Goal: Task Accomplishment & Management: Manage account settings

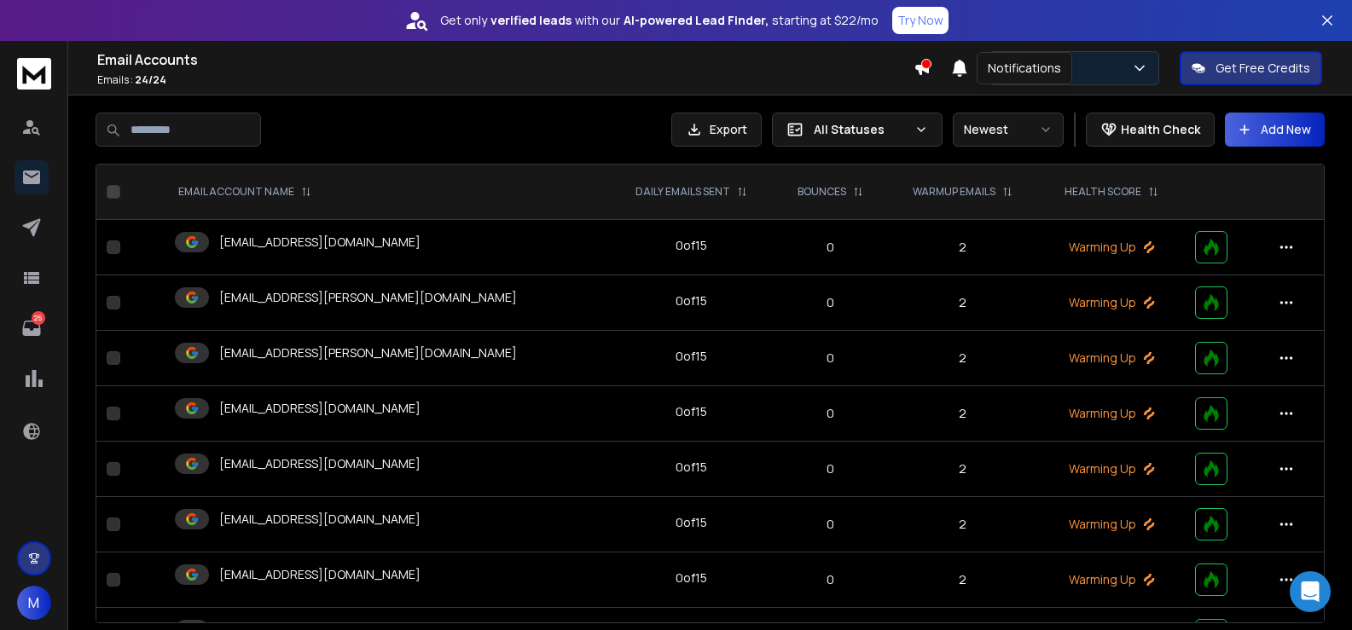
click at [1087, 60] on div "Levels" at bounding box center [1074, 68] width 148 height 17
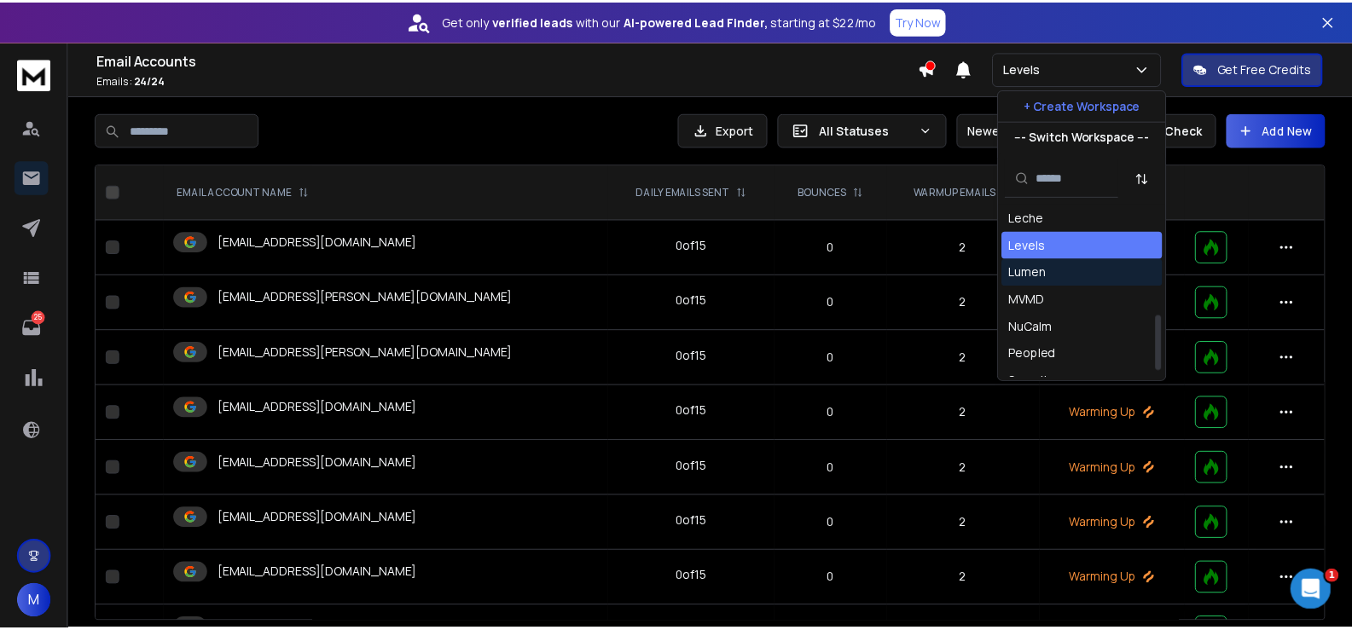
scroll to position [341, 0]
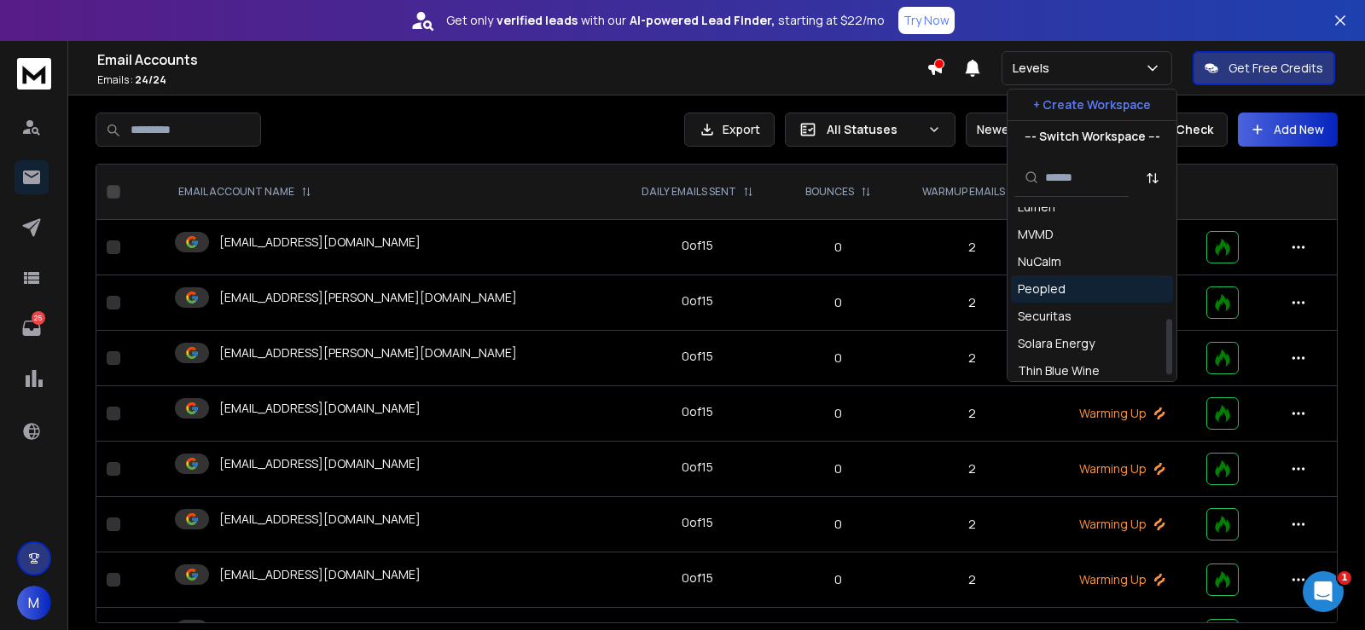
click at [1078, 291] on div "Peopled" at bounding box center [1092, 288] width 162 height 27
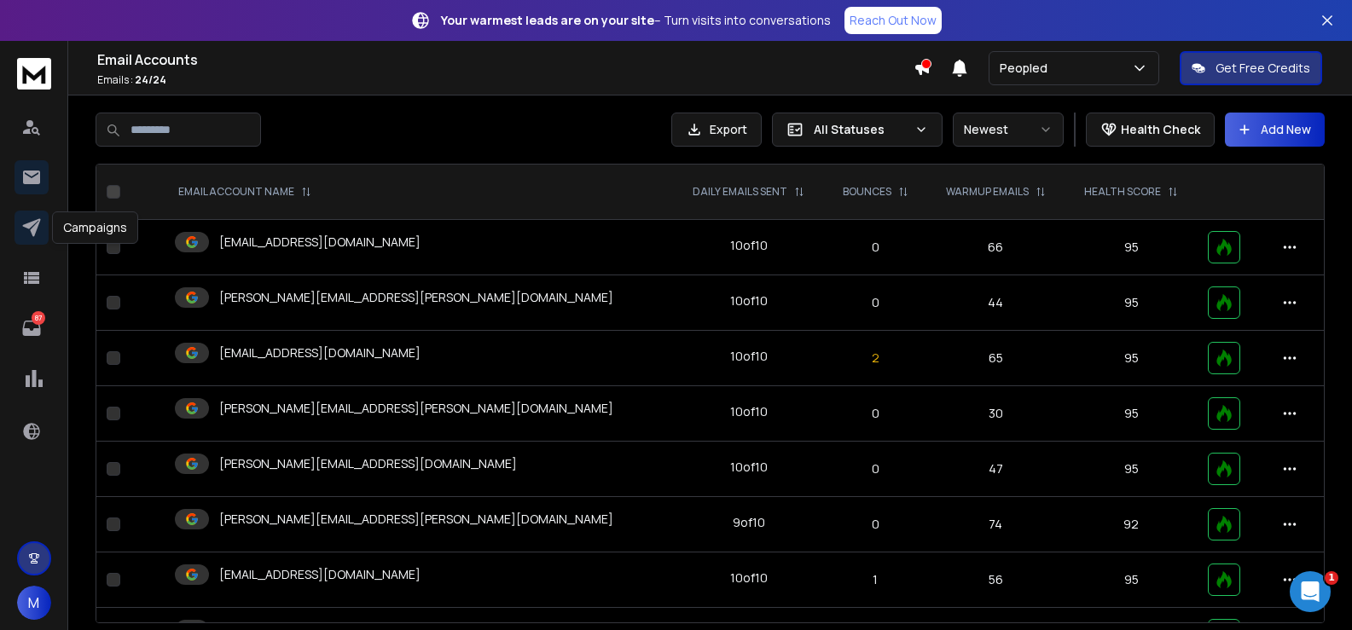
click at [36, 212] on link at bounding box center [31, 228] width 34 height 34
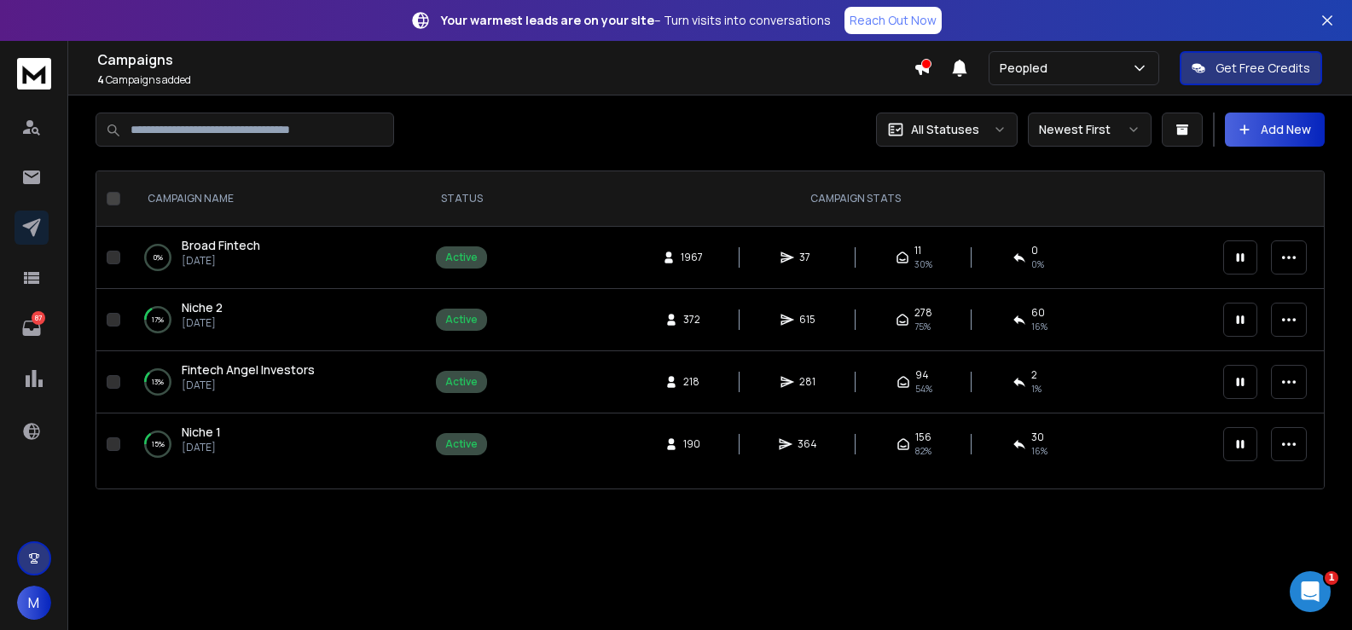
click at [292, 446] on div "15 % Niche 1 8 days ago" at bounding box center [276, 444] width 264 height 41
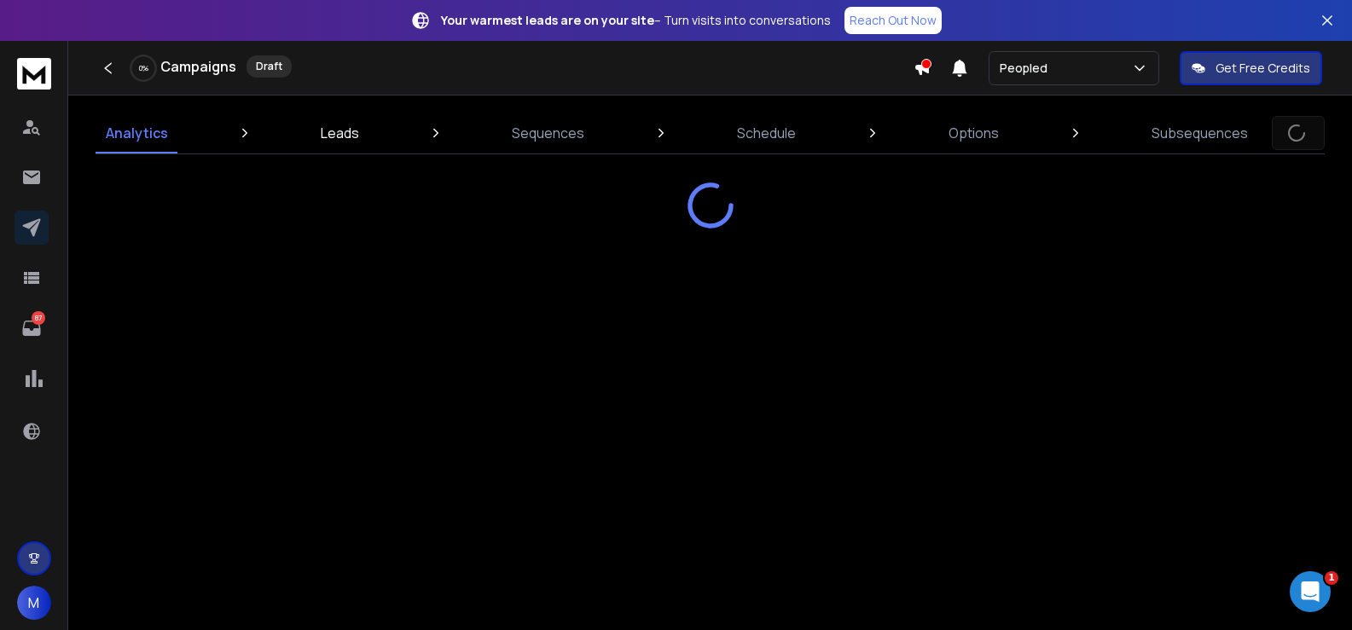
click at [337, 129] on p "Leads" at bounding box center [340, 133] width 38 height 20
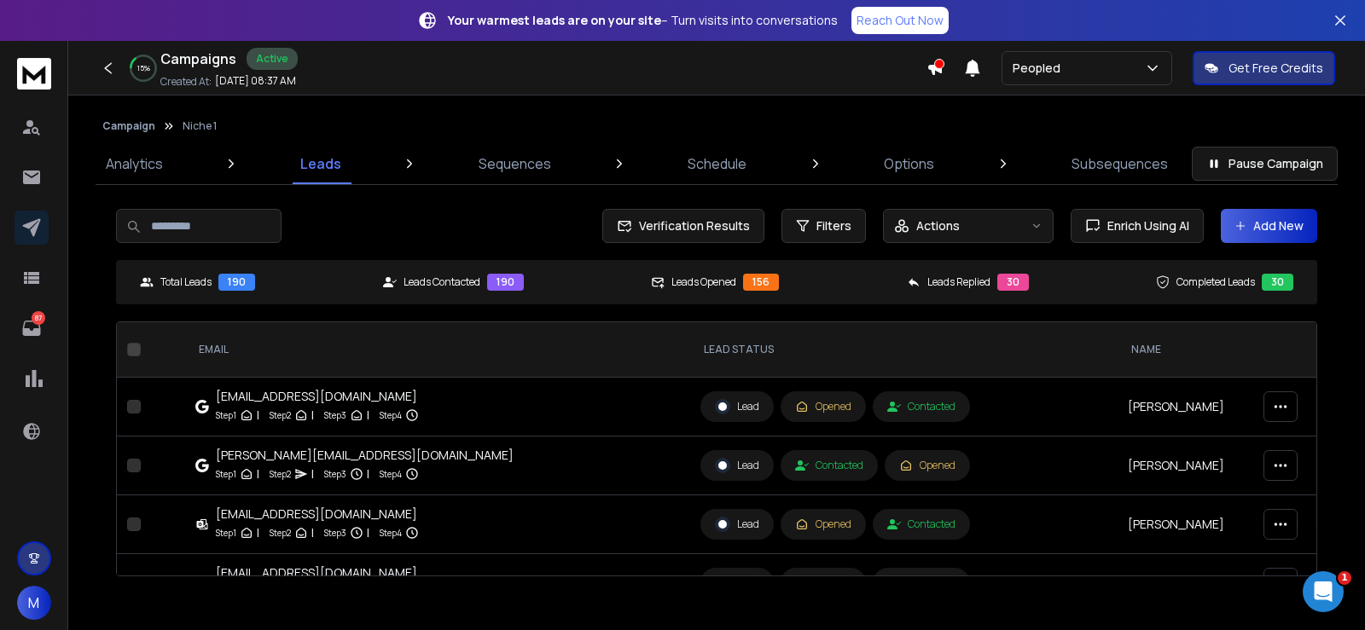
click at [1268, 220] on button "Add New" at bounding box center [1268, 226] width 96 height 34
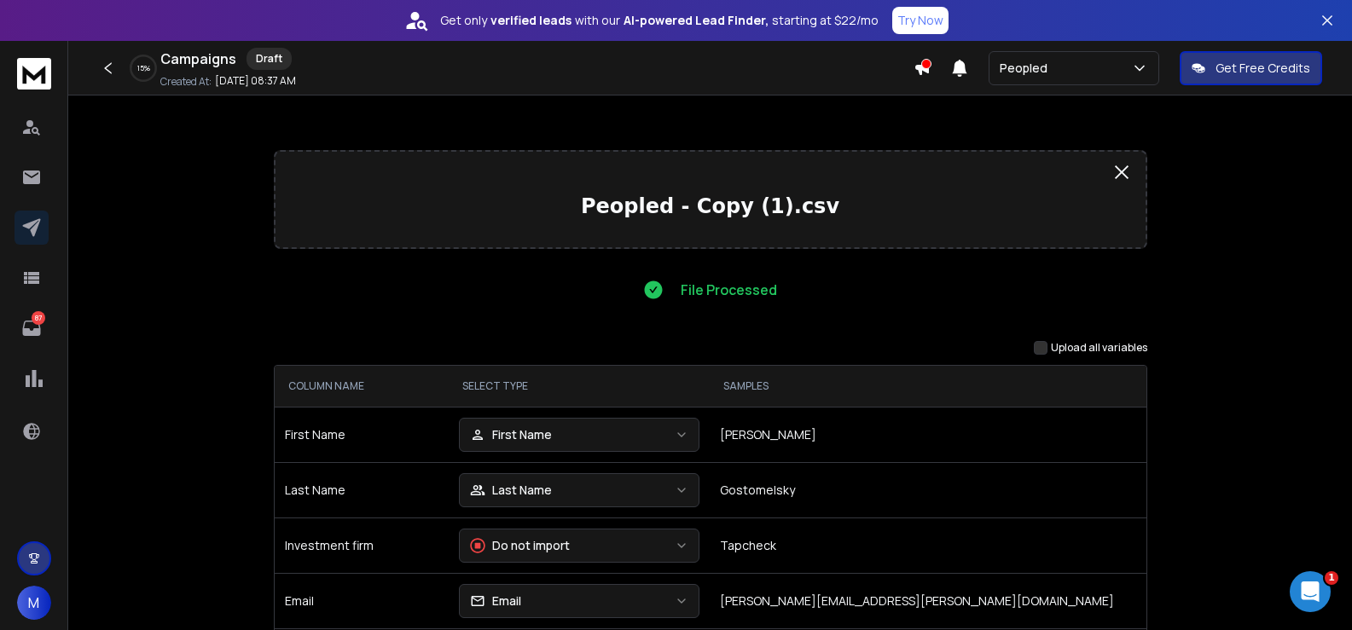
click at [449, 206] on p "Peopled - Copy (1).csv" at bounding box center [710, 206] width 843 height 27
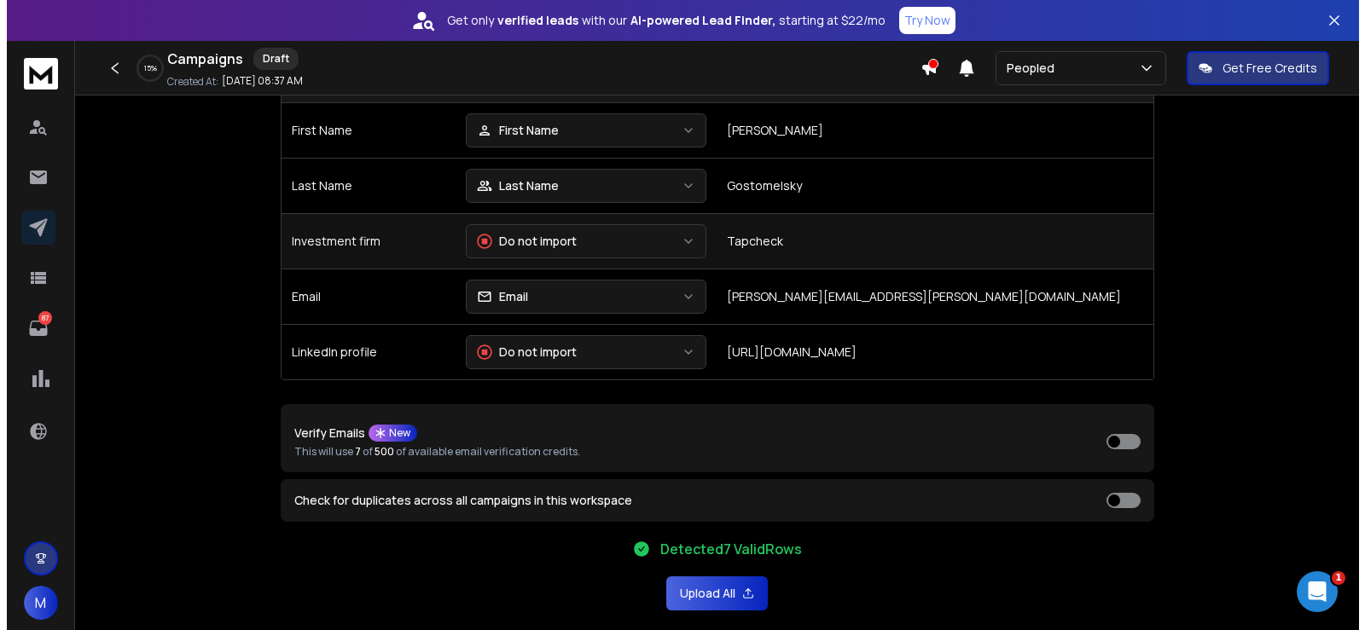
scroll to position [312, 0]
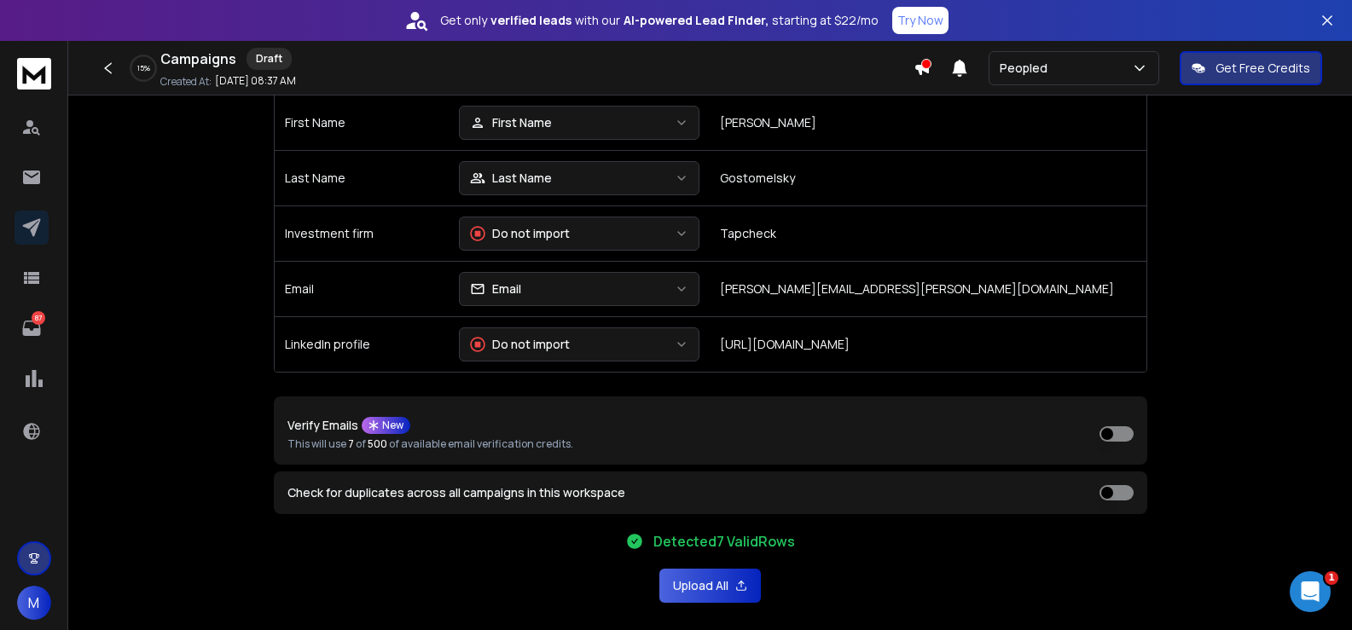
click at [716, 591] on button "Upload All" at bounding box center [709, 586] width 101 height 34
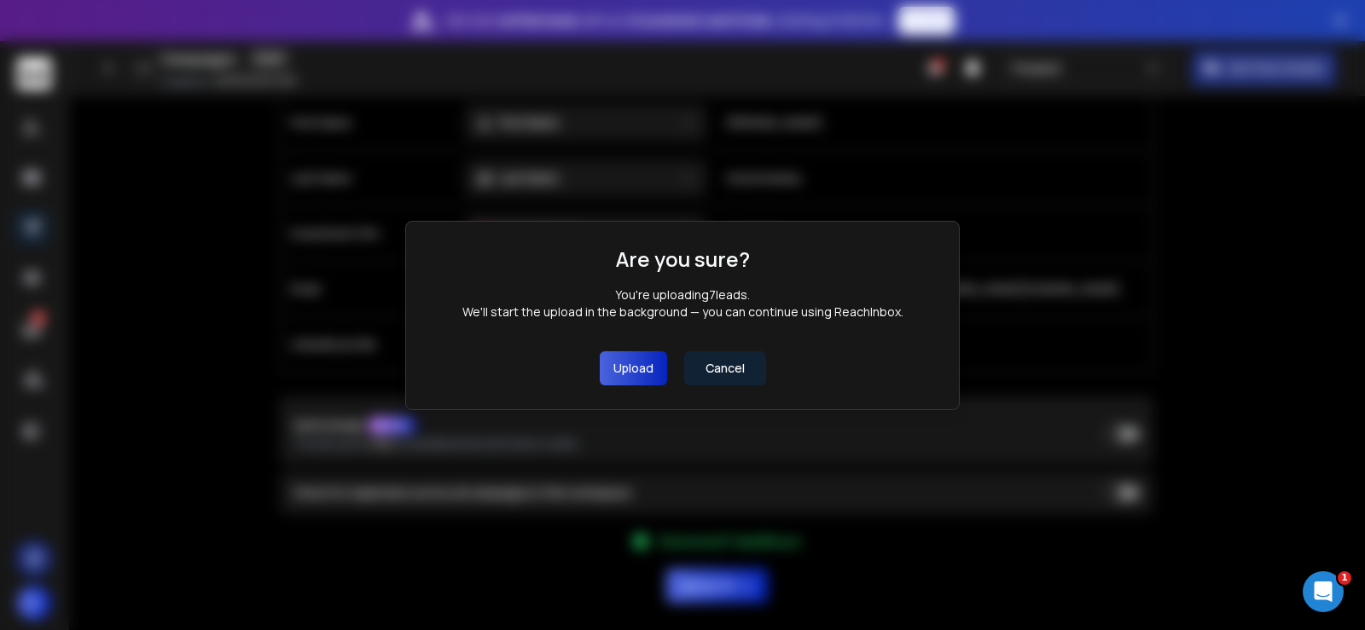
click at [634, 382] on button "Upload" at bounding box center [633, 368] width 67 height 34
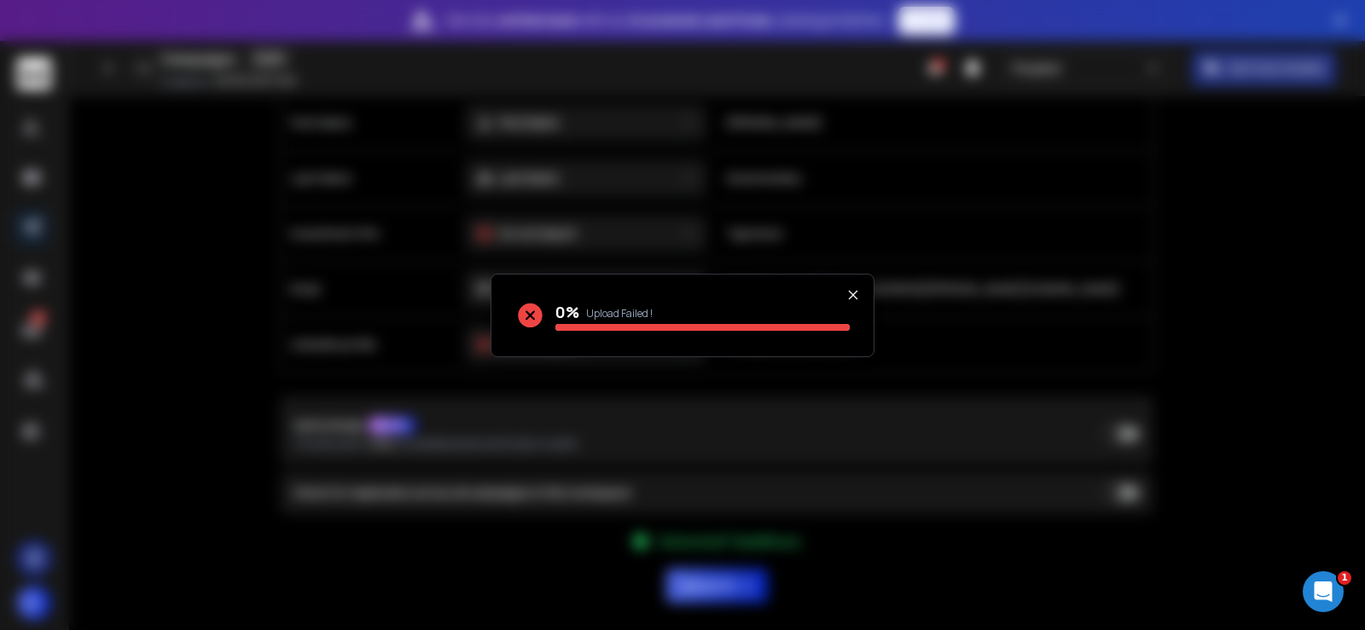
click at [850, 296] on icon at bounding box center [853, 295] width 14 height 14
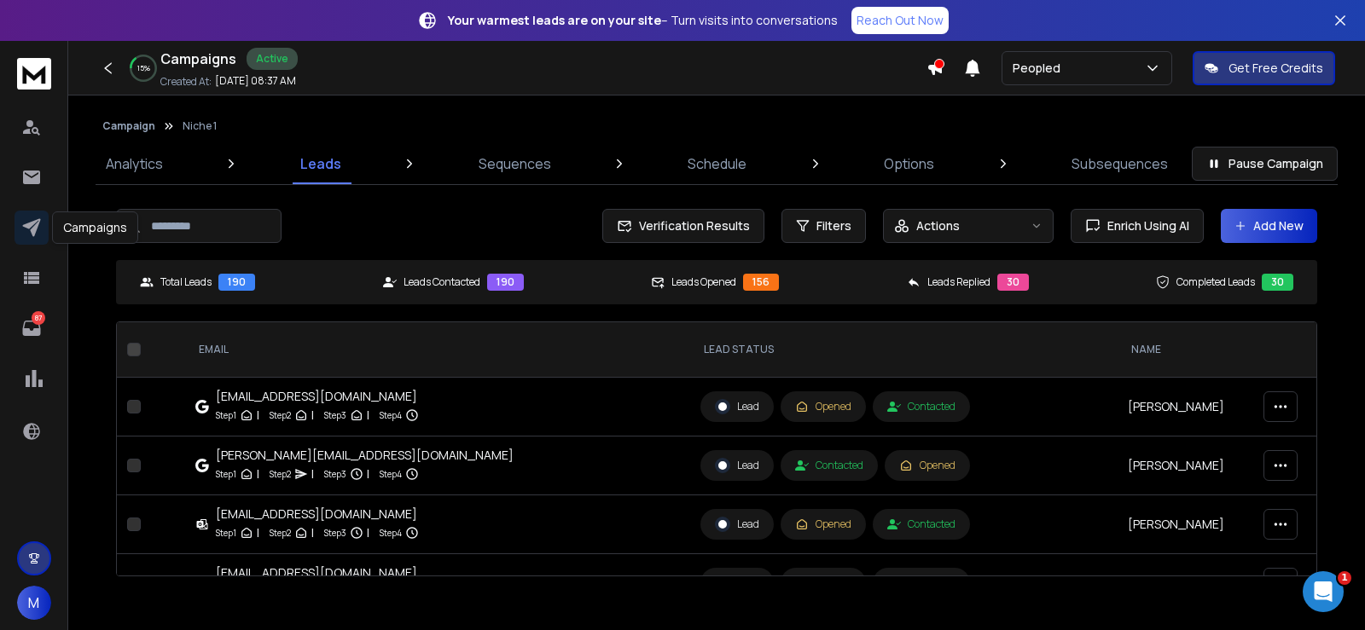
click at [29, 217] on icon at bounding box center [31, 227] width 20 height 20
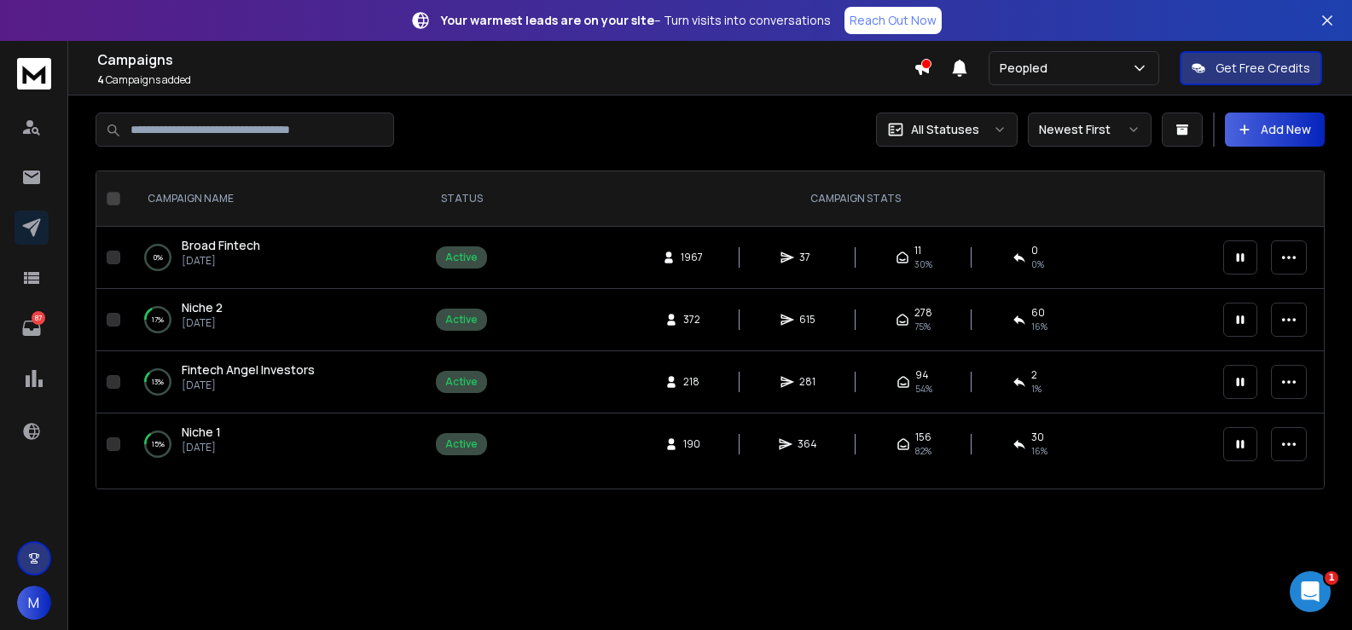
click at [236, 443] on div "15 % Niche 1 8 days ago" at bounding box center [276, 444] width 264 height 41
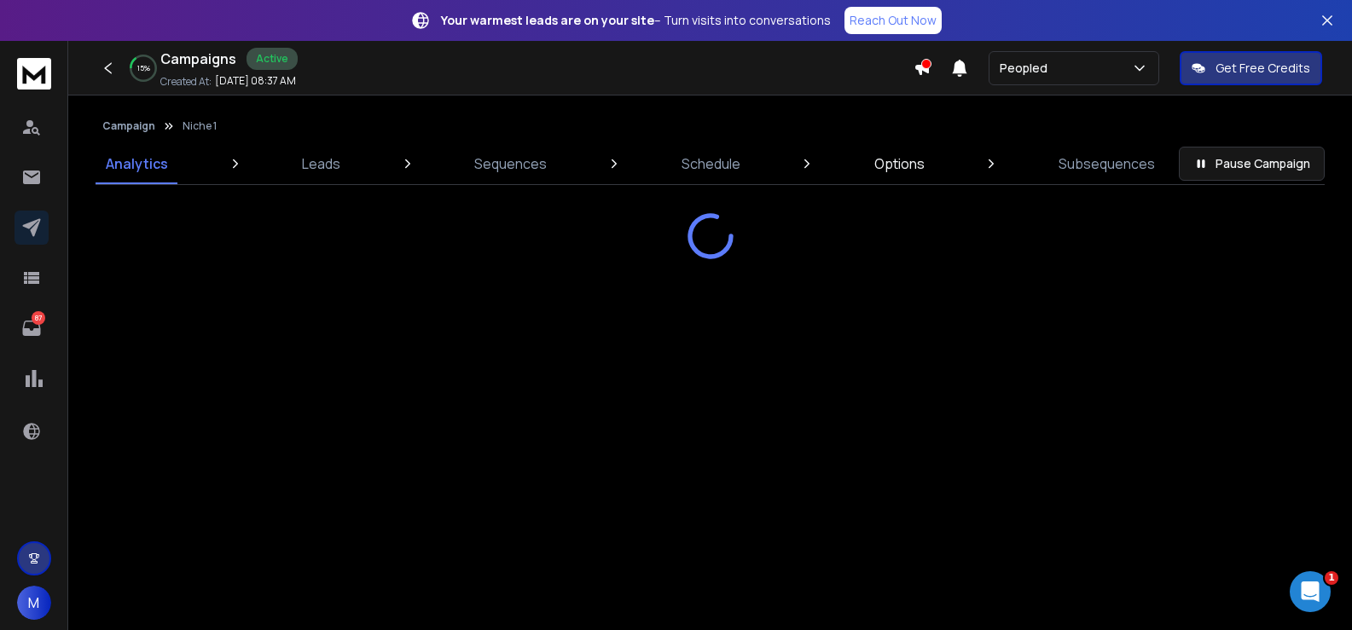
click at [912, 167] on p "Options" at bounding box center [899, 164] width 50 height 20
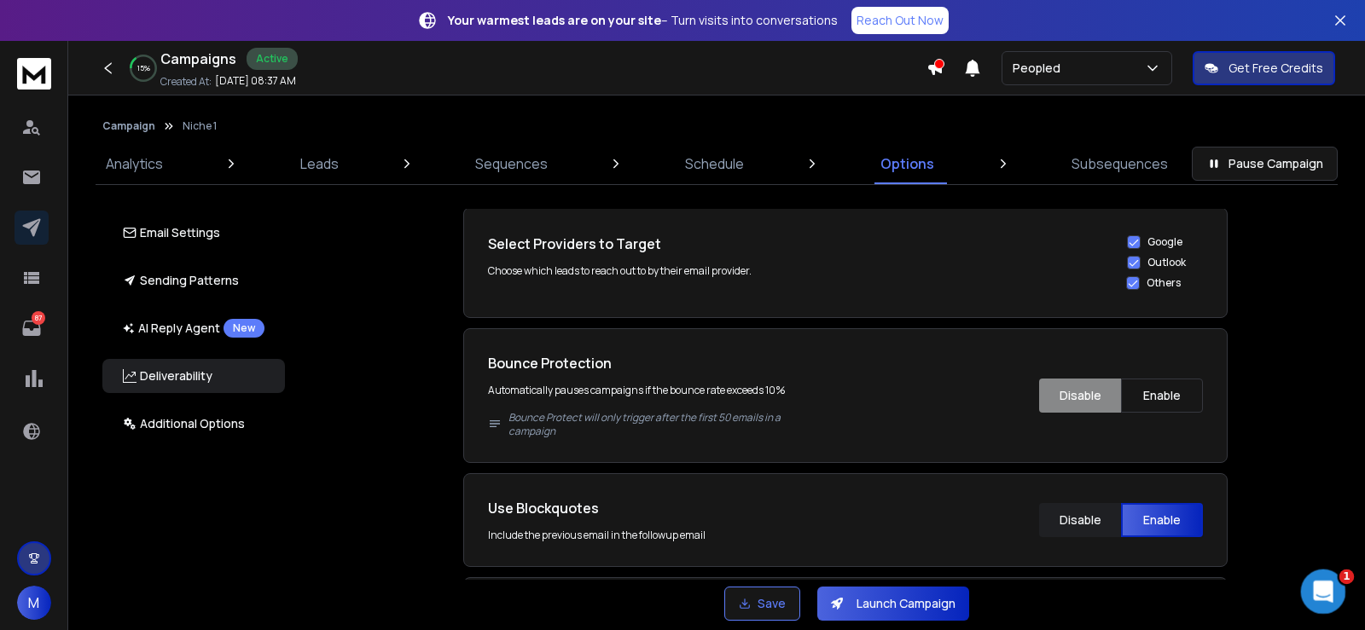
scroll to position [2542, 0]
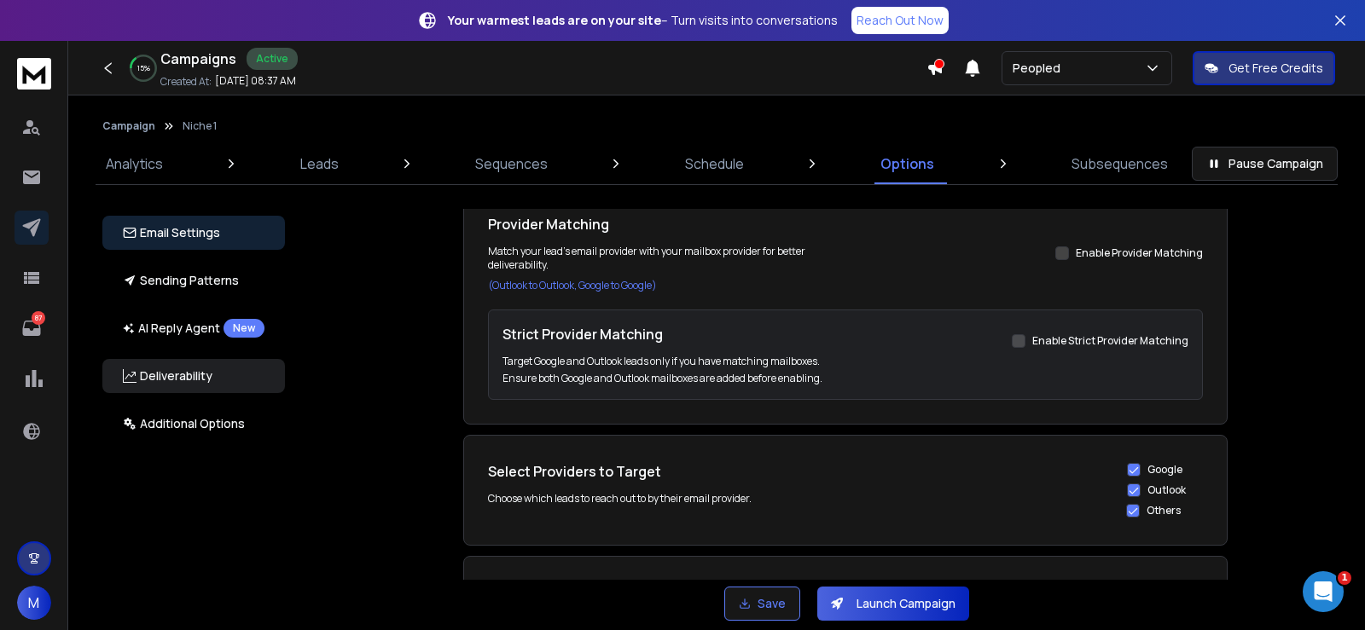
click at [183, 229] on p "Email Settings" at bounding box center [171, 232] width 97 height 17
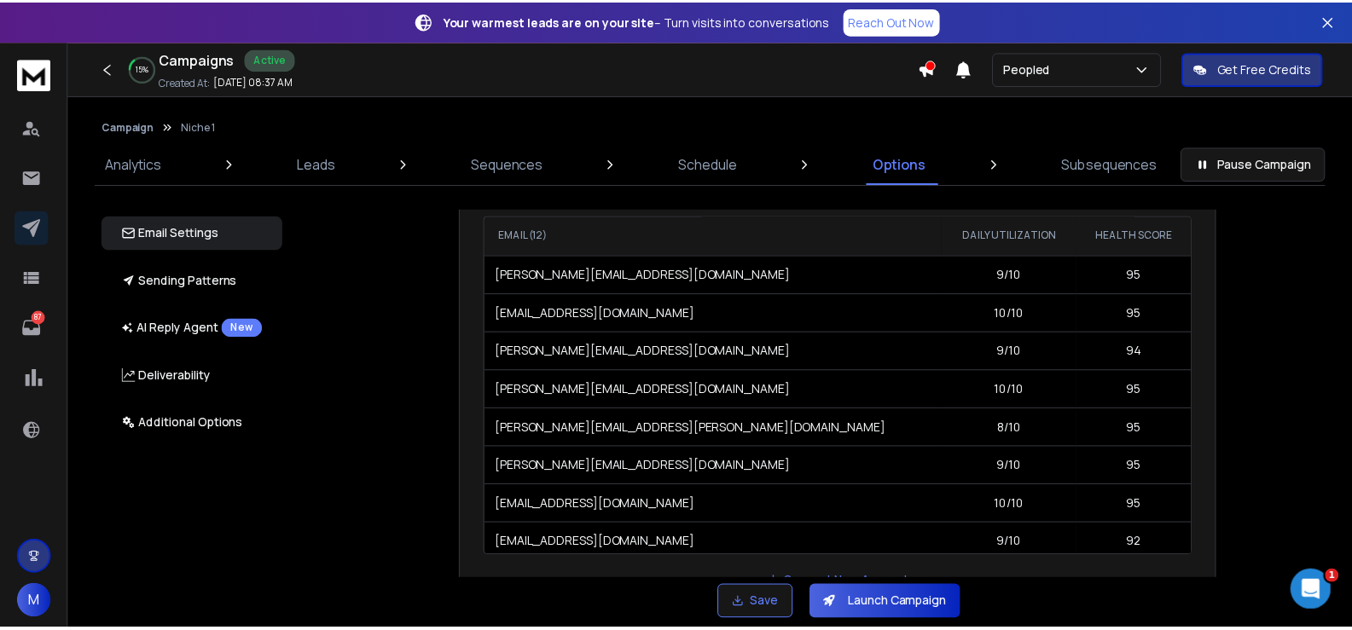
scroll to position [0, 0]
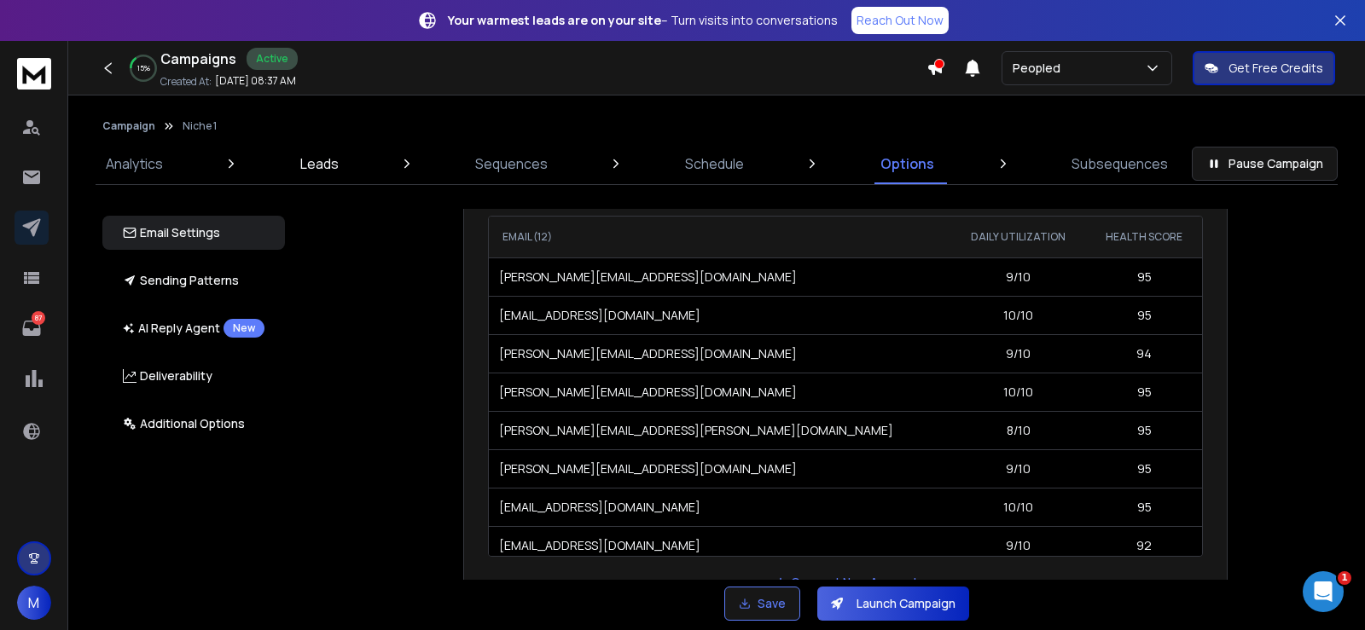
click at [318, 155] on p "Leads" at bounding box center [319, 164] width 38 height 20
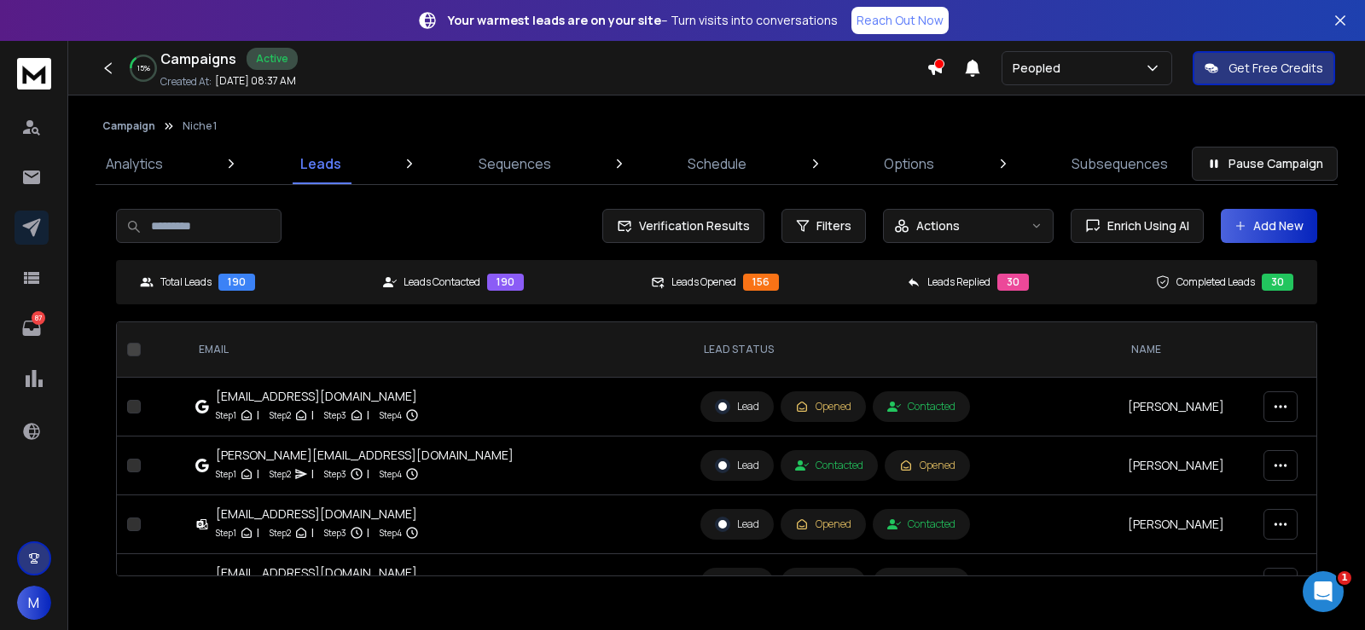
click at [1294, 229] on button "Add New" at bounding box center [1268, 226] width 96 height 34
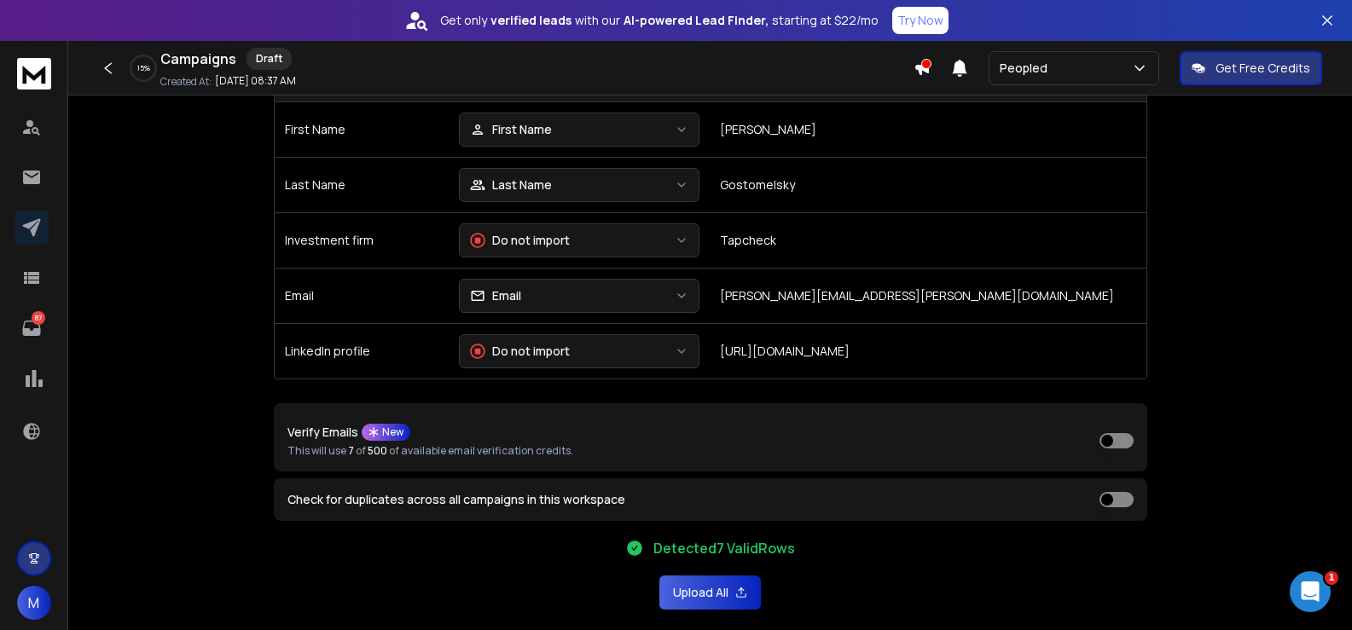
scroll to position [312, 0]
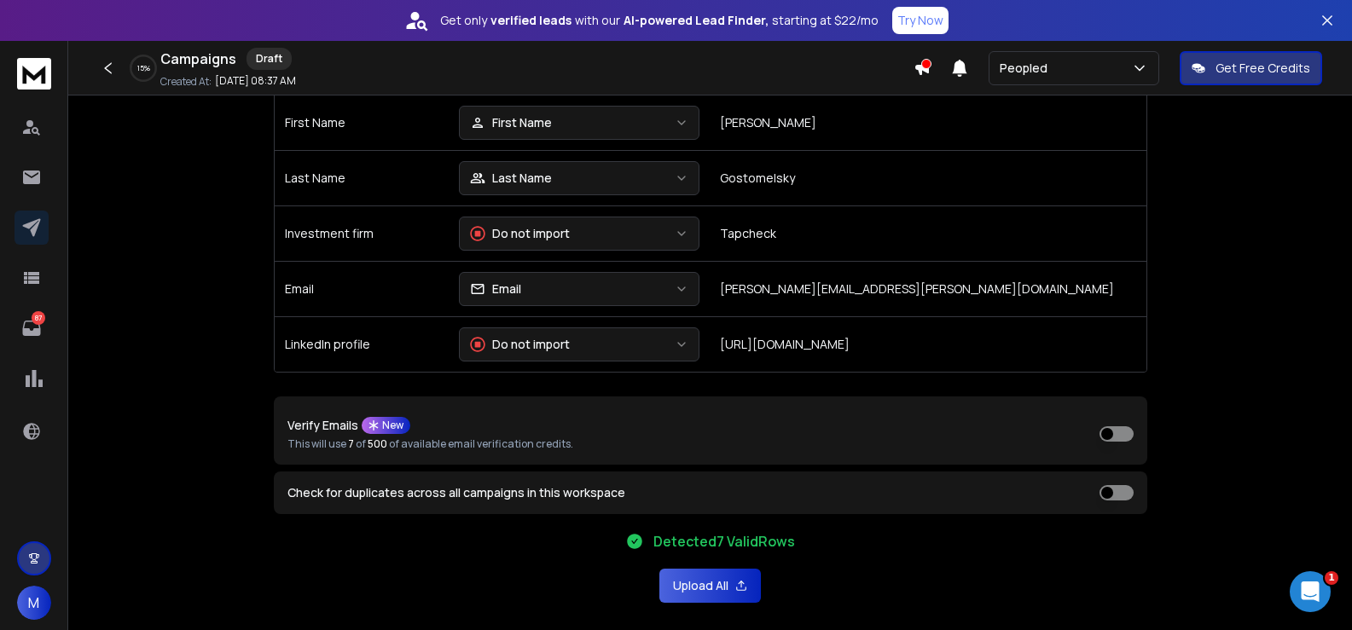
click at [686, 585] on button "Upload All" at bounding box center [709, 586] width 101 height 34
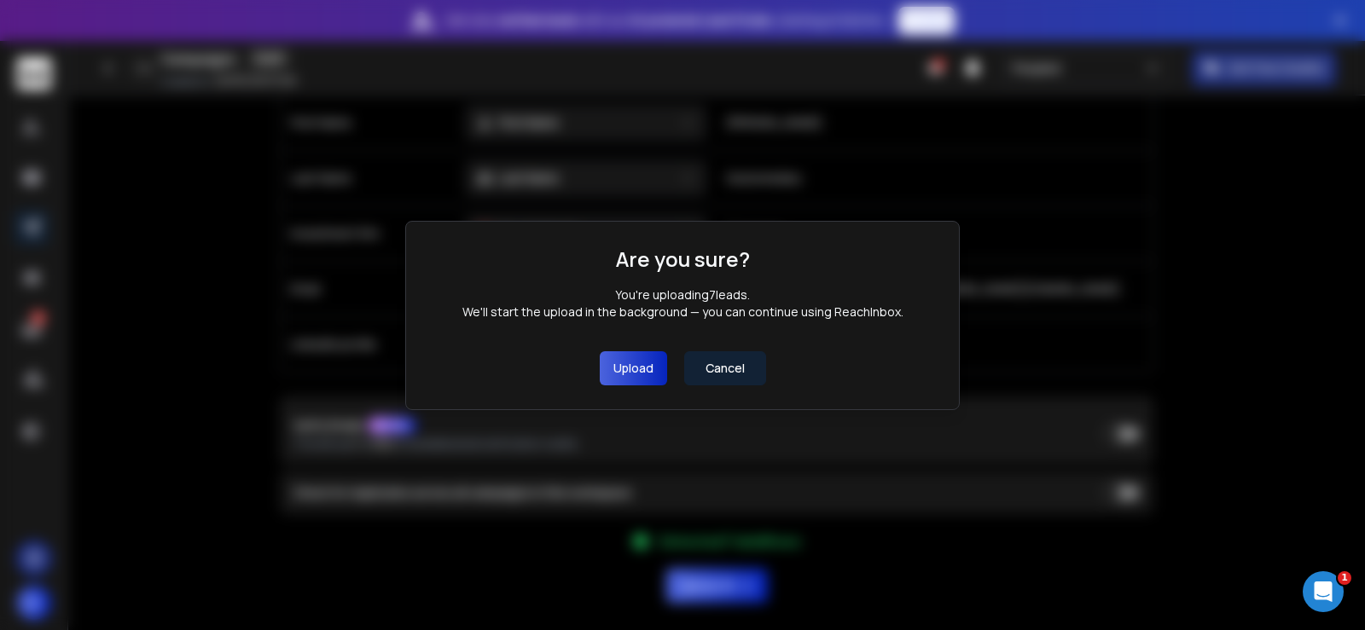
click at [649, 375] on button "Upload" at bounding box center [633, 368] width 67 height 34
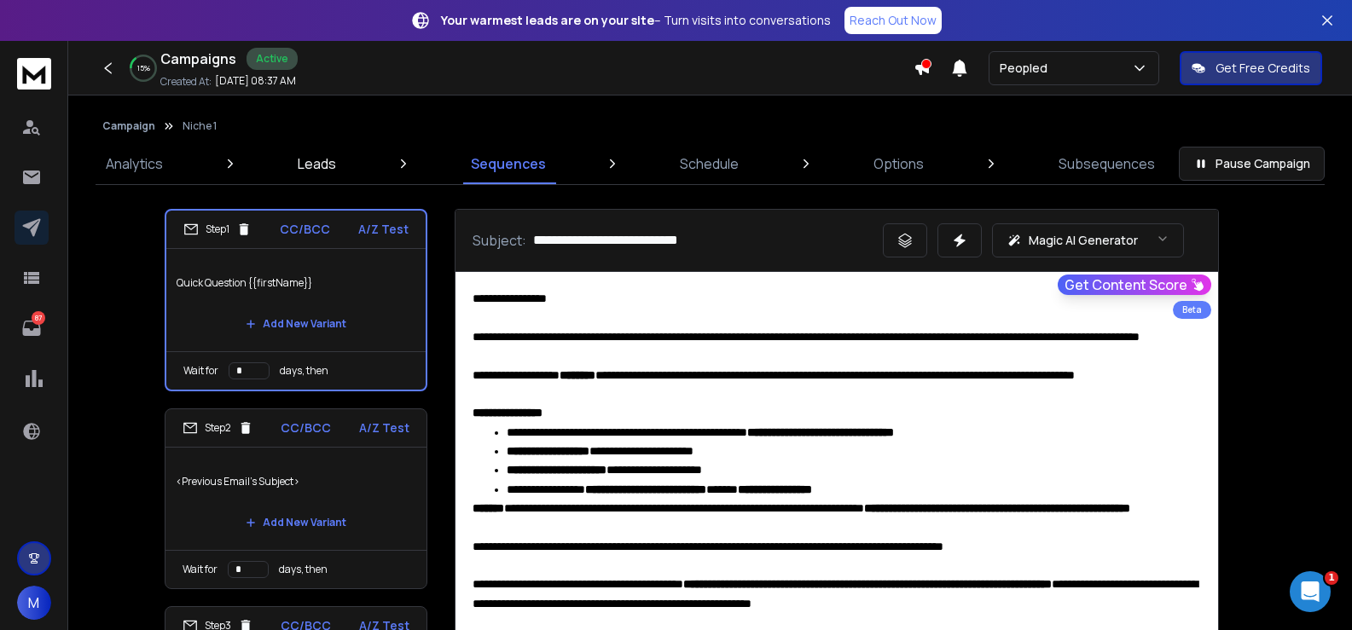
click at [332, 165] on p "Leads" at bounding box center [317, 164] width 38 height 20
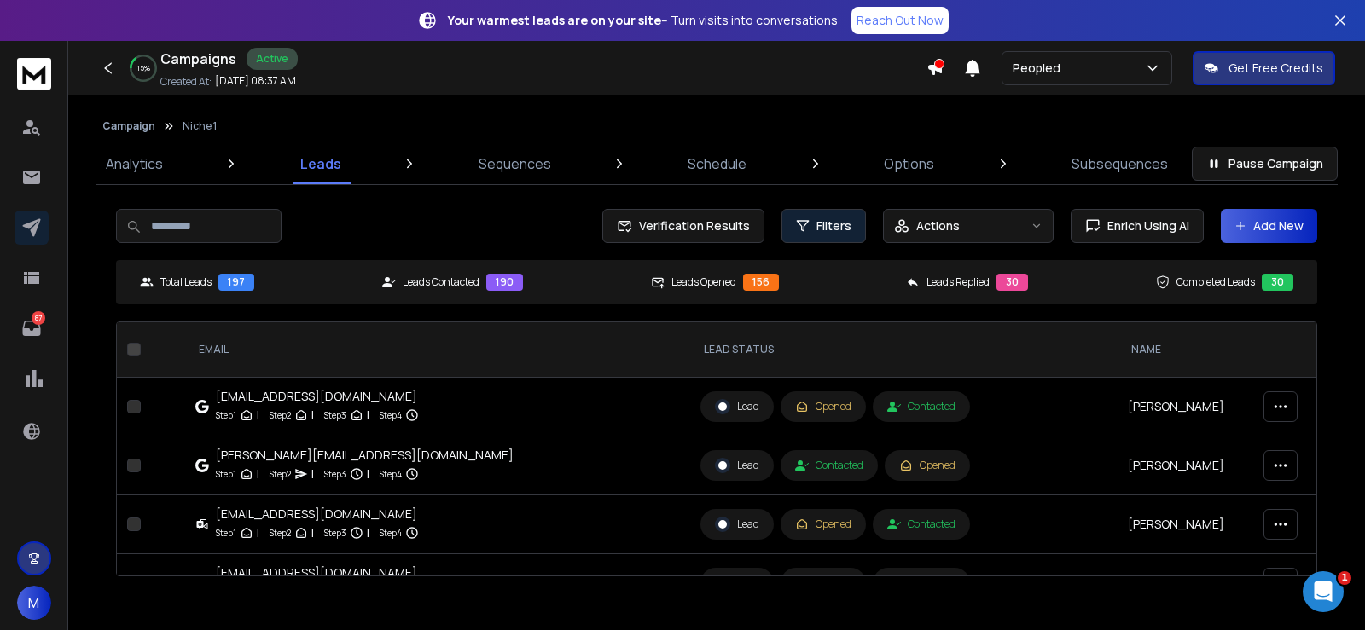
click at [816, 214] on button "Filters" at bounding box center [823, 226] width 84 height 34
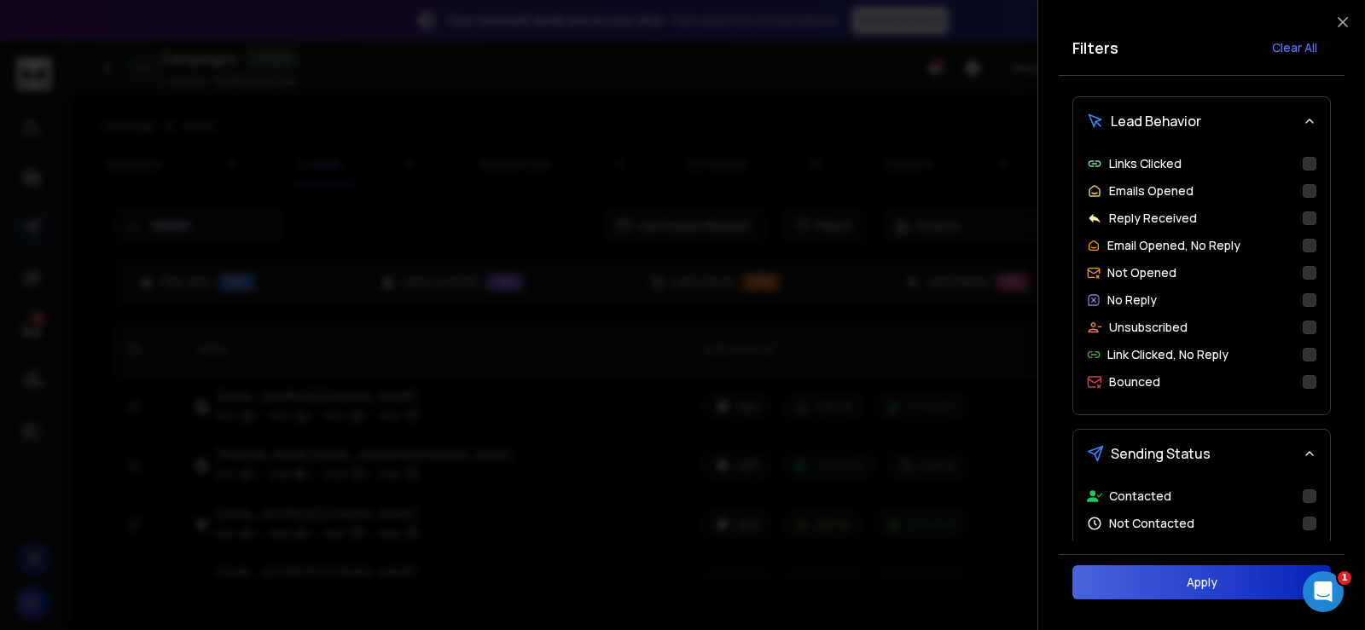
click at [550, 119] on div at bounding box center [682, 315] width 1365 height 630
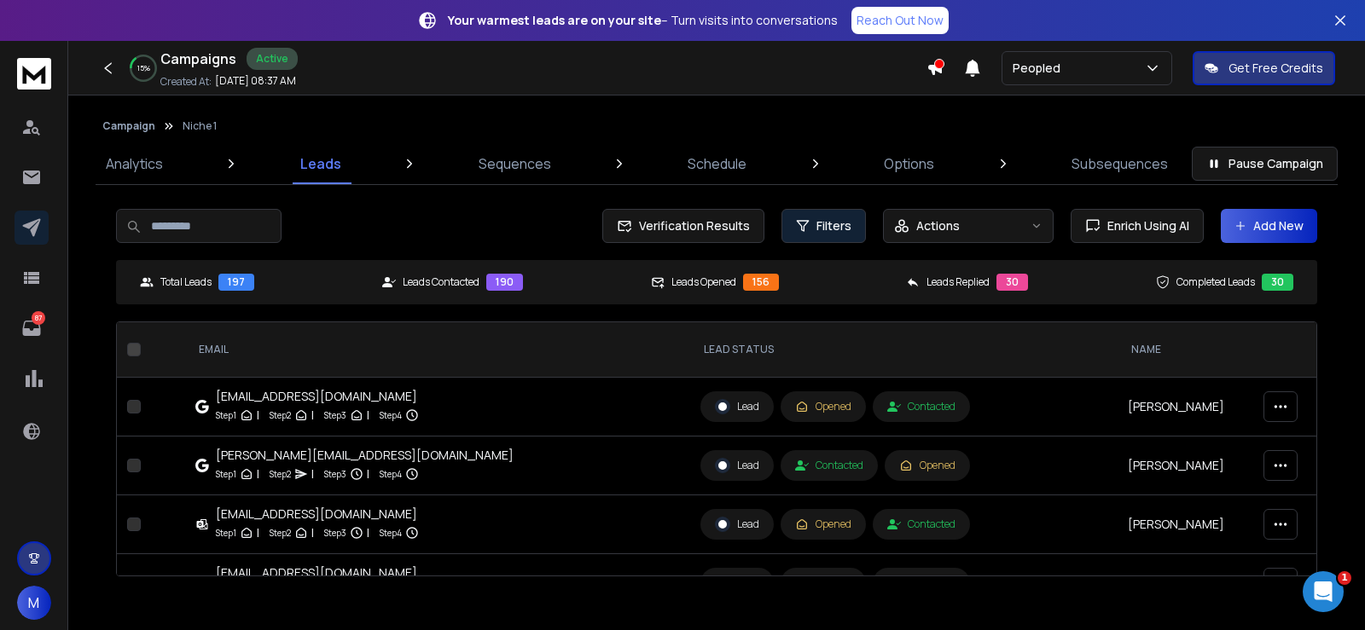
click at [833, 225] on span "Filters" at bounding box center [833, 225] width 35 height 17
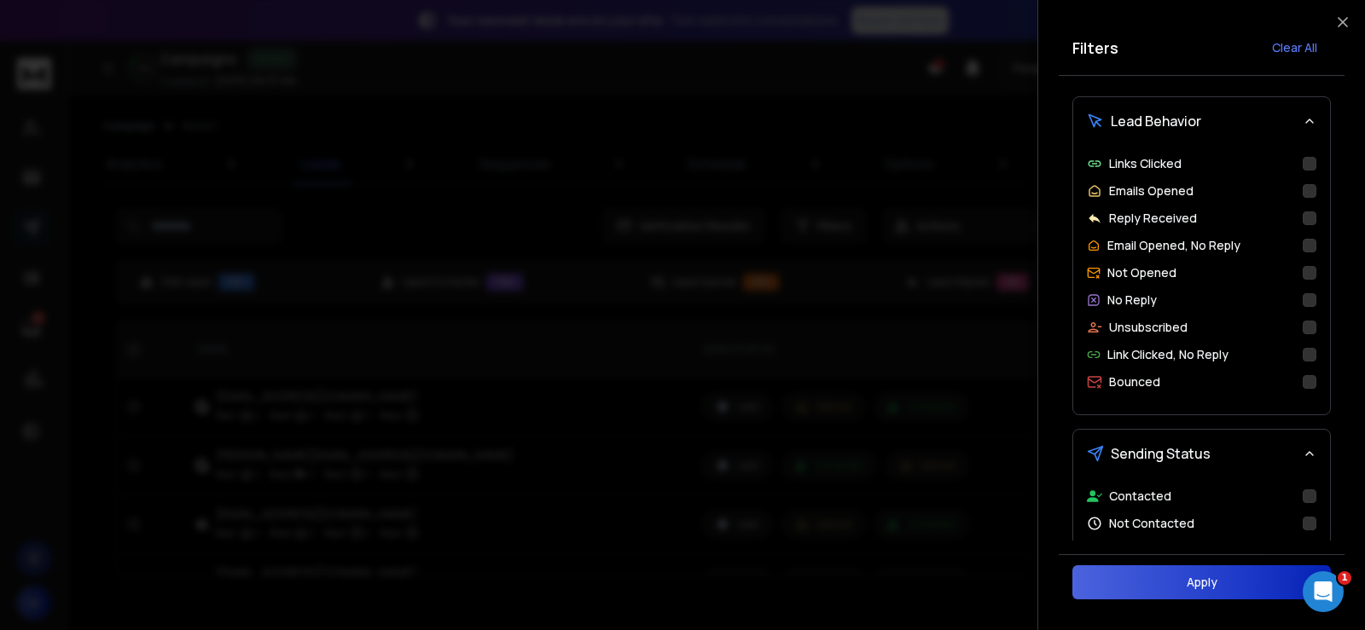
click at [1168, 523] on p "Not Contacted" at bounding box center [1151, 523] width 85 height 17
click at [1302, 523] on button "Not Contacted" at bounding box center [1309, 524] width 14 height 14
click at [1173, 587] on button "Apply" at bounding box center [1201, 582] width 258 height 34
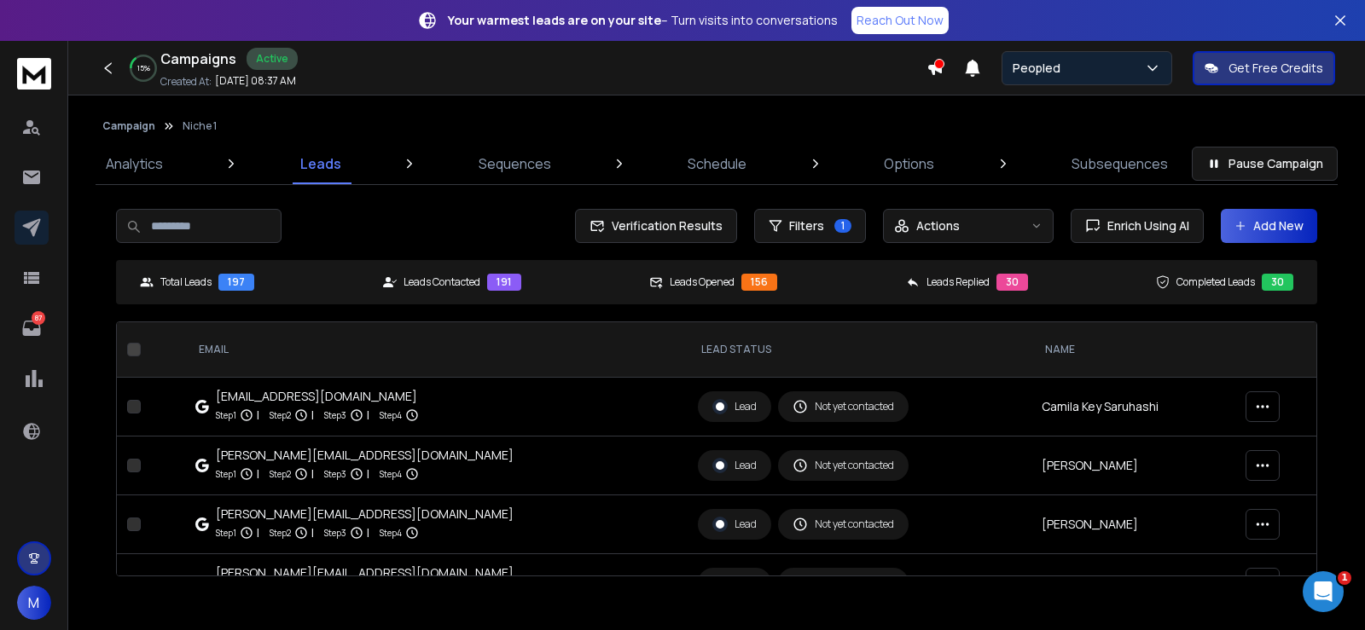
click at [1076, 83] on button "Peopled" at bounding box center [1086, 68] width 171 height 34
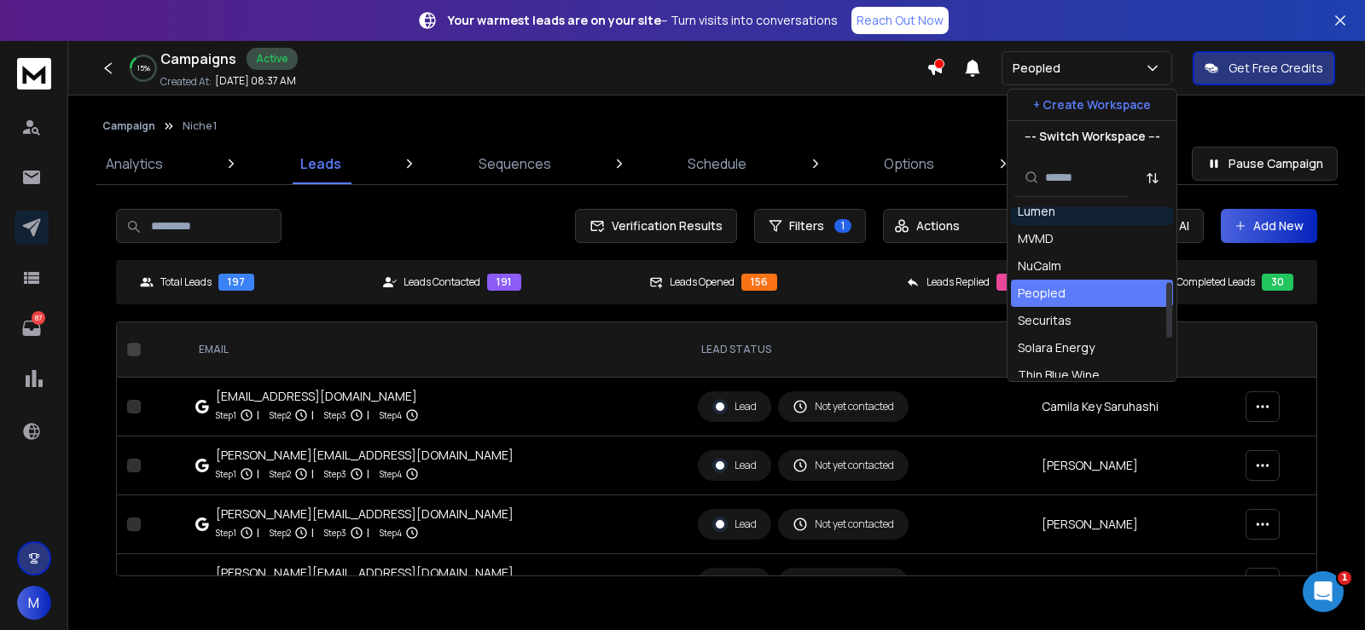
scroll to position [341, 0]
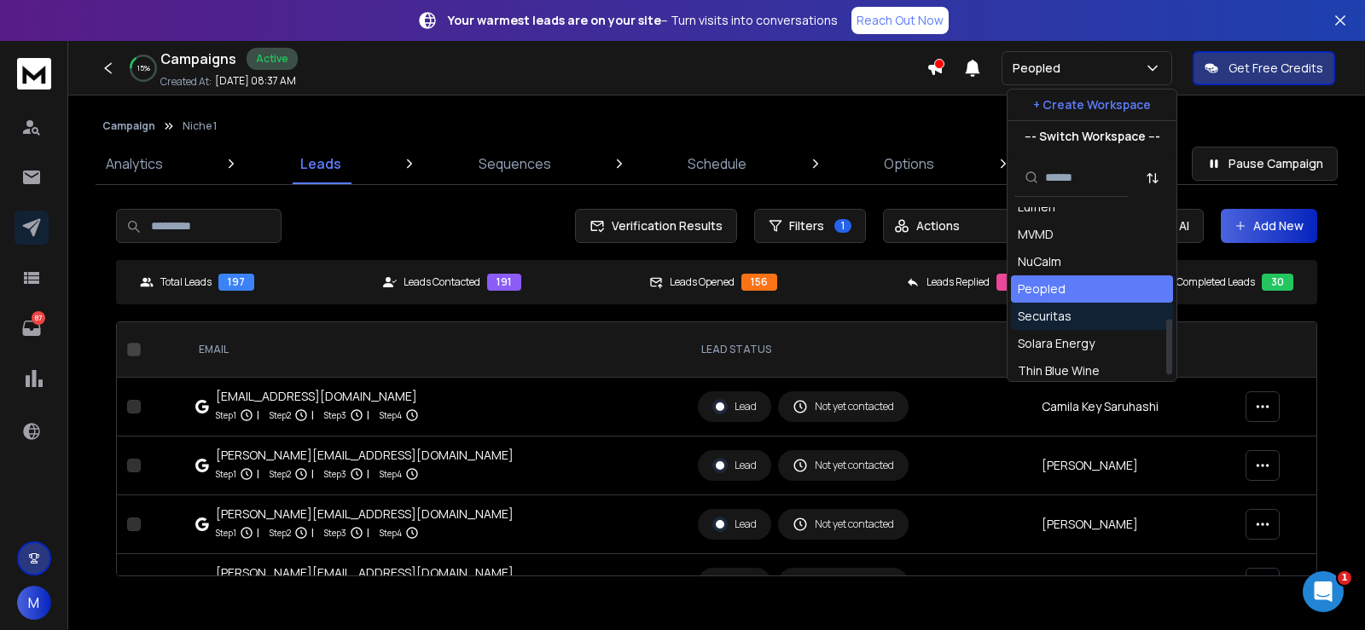
click at [1085, 319] on div "Securitas" at bounding box center [1092, 316] width 162 height 27
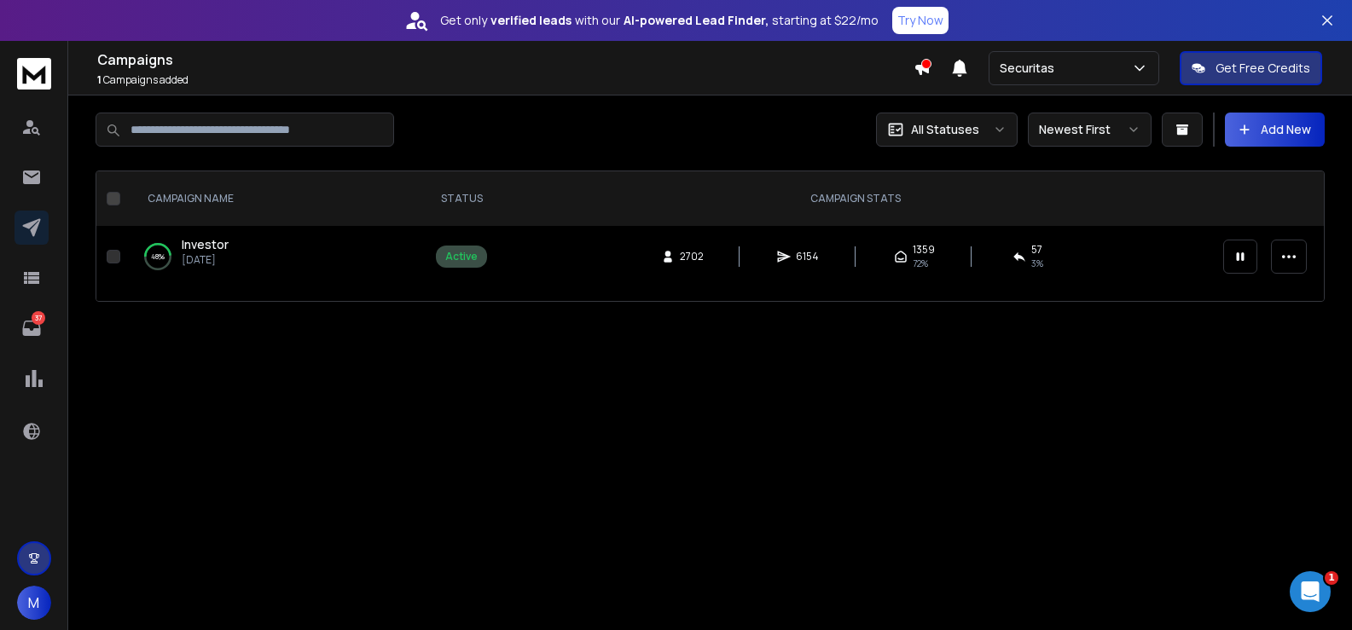
click at [223, 277] on td "48 % Investor [DATE]" at bounding box center [276, 256] width 298 height 61
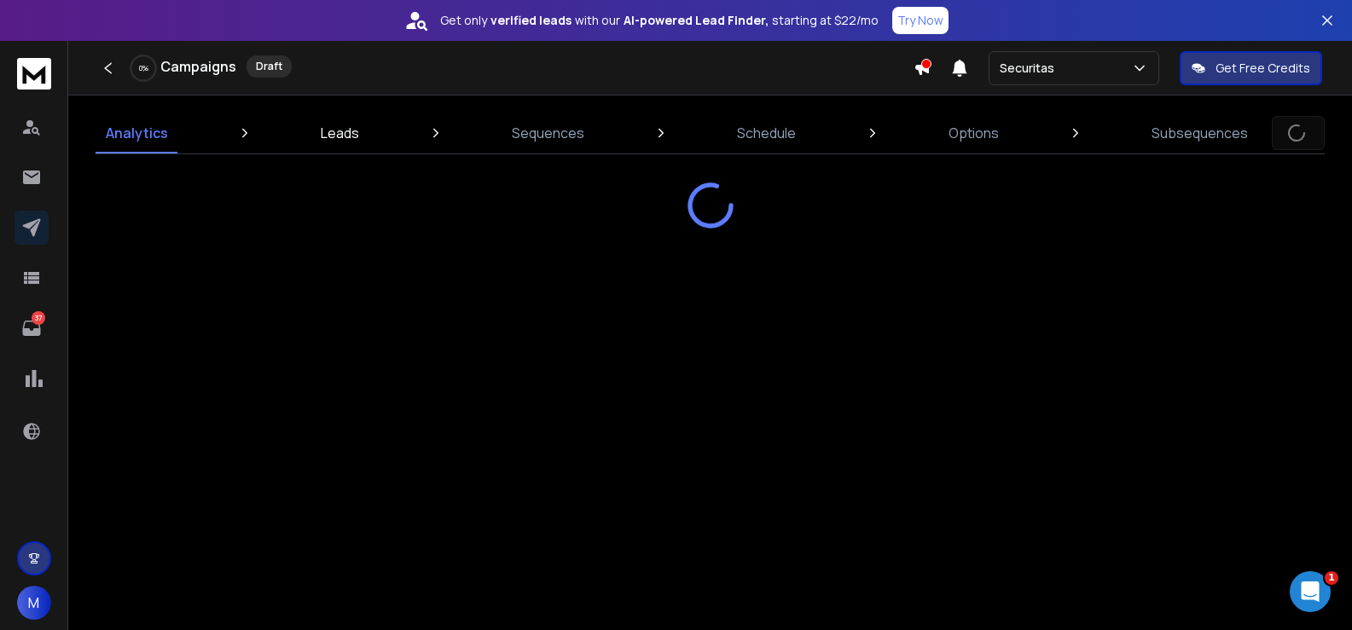
click at [359, 131] on link "Leads" at bounding box center [339, 133] width 59 height 41
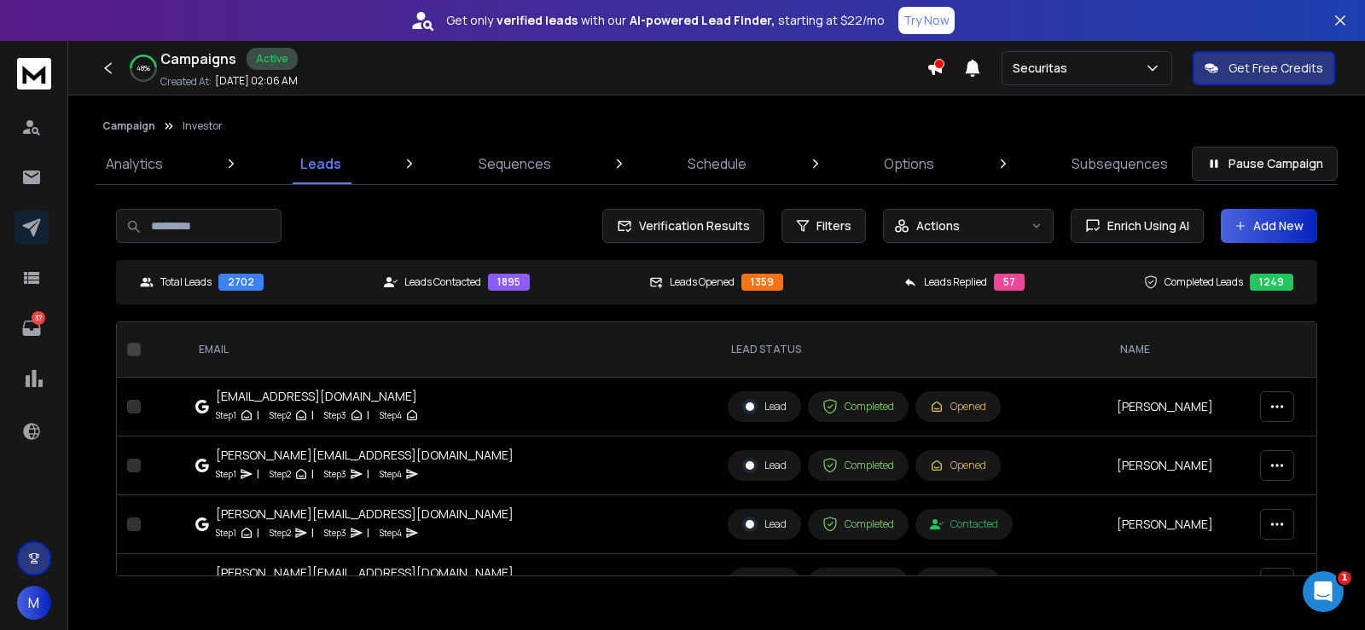
click at [1260, 222] on button "Add New" at bounding box center [1268, 226] width 96 height 34
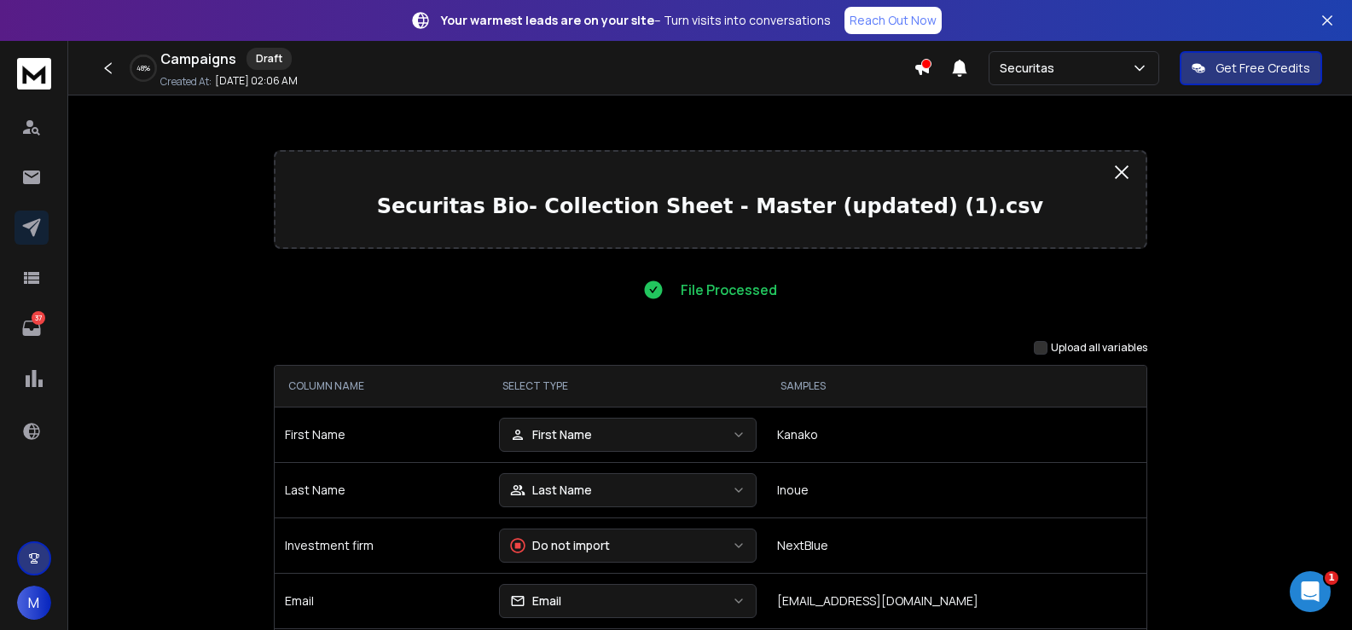
click at [479, 167] on div "Securitas Bio- Collection Sheet - Master (updated) (1).csv" at bounding box center [710, 199] width 873 height 99
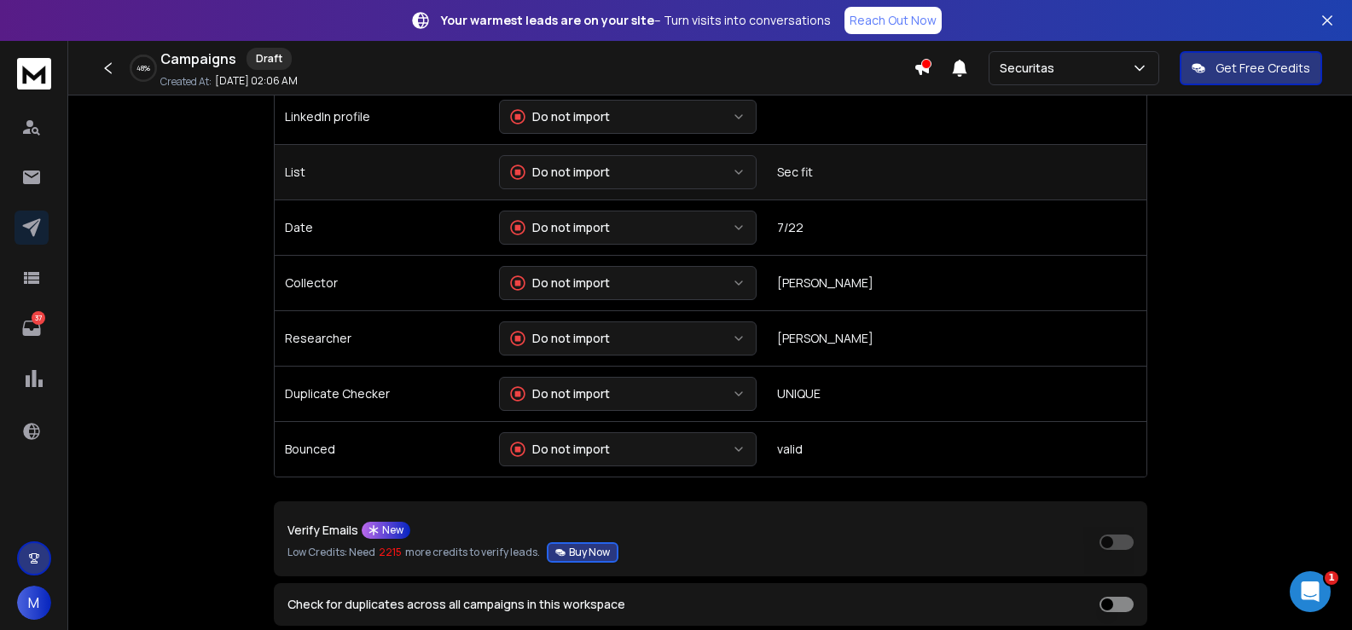
scroll to position [652, 0]
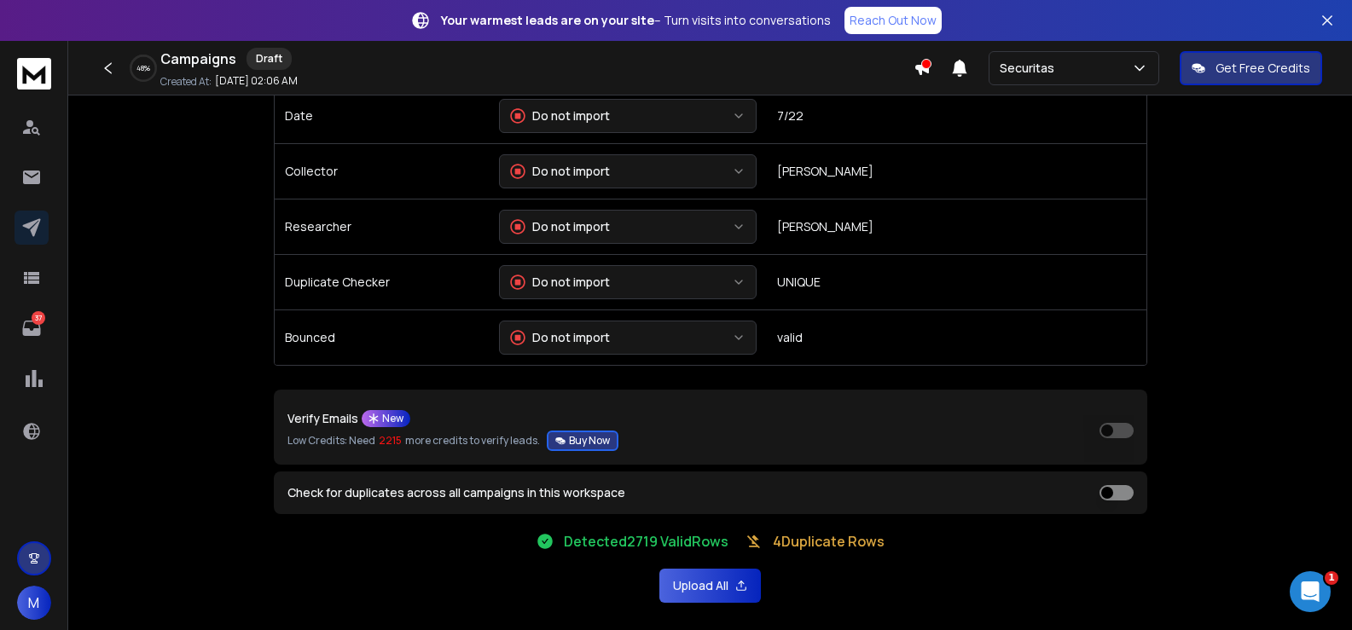
click at [698, 582] on button "Upload All" at bounding box center [709, 586] width 101 height 34
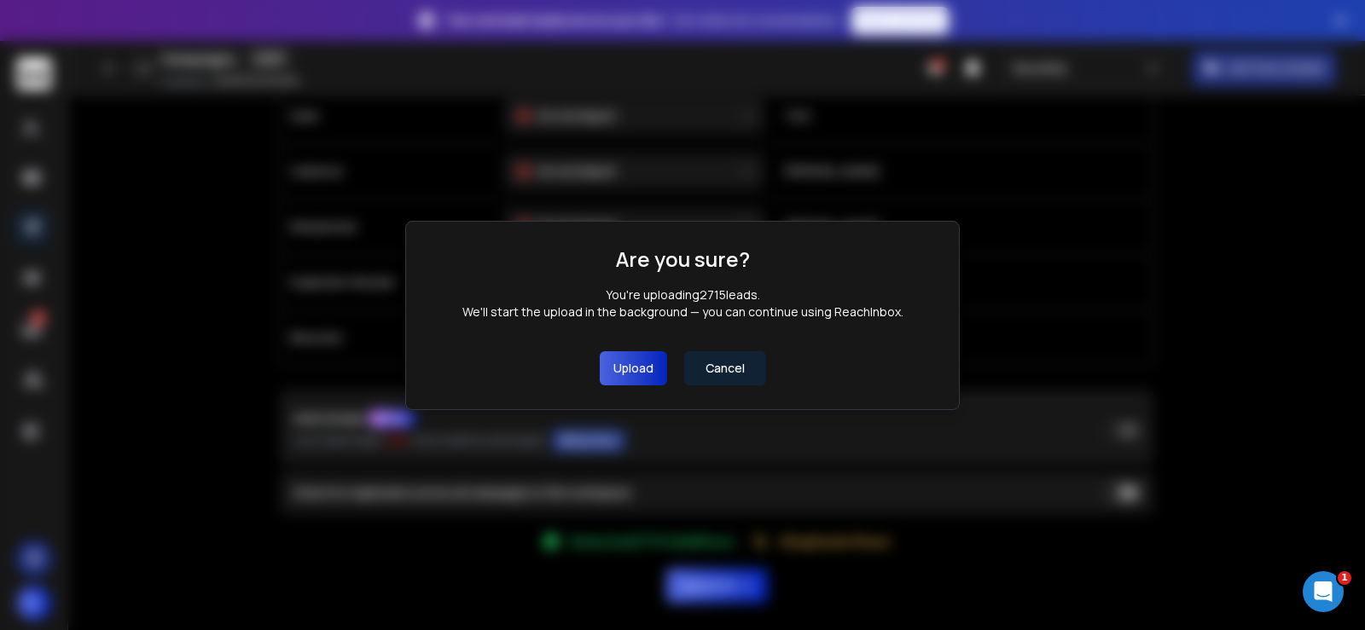
click at [636, 366] on button "Upload" at bounding box center [633, 368] width 67 height 34
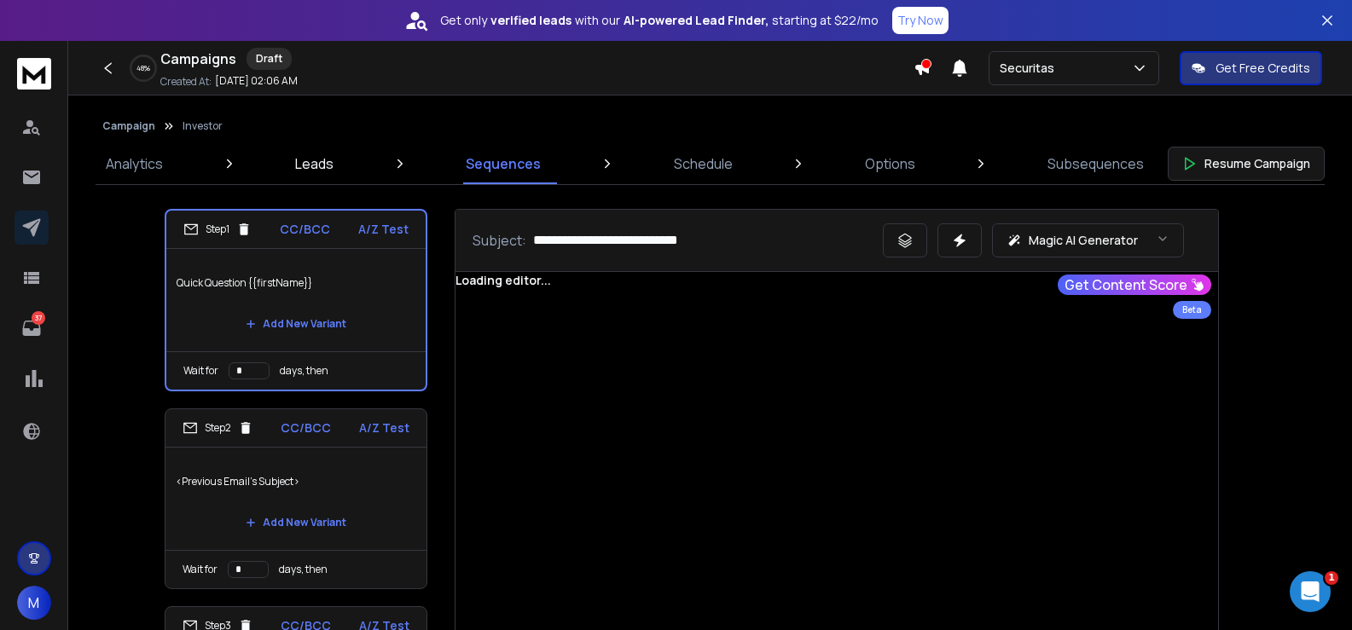
click at [340, 170] on link "Leads" at bounding box center [314, 163] width 59 height 41
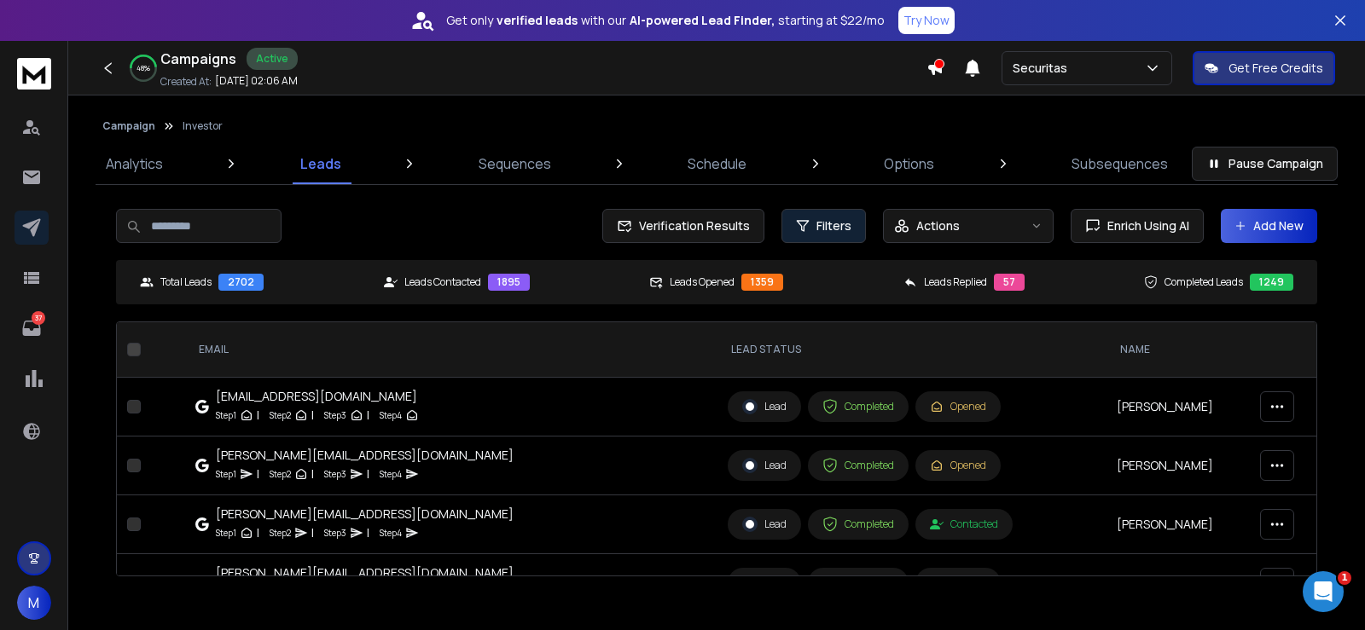
click at [807, 232] on icon "button" at bounding box center [803, 226] width 14 height 14
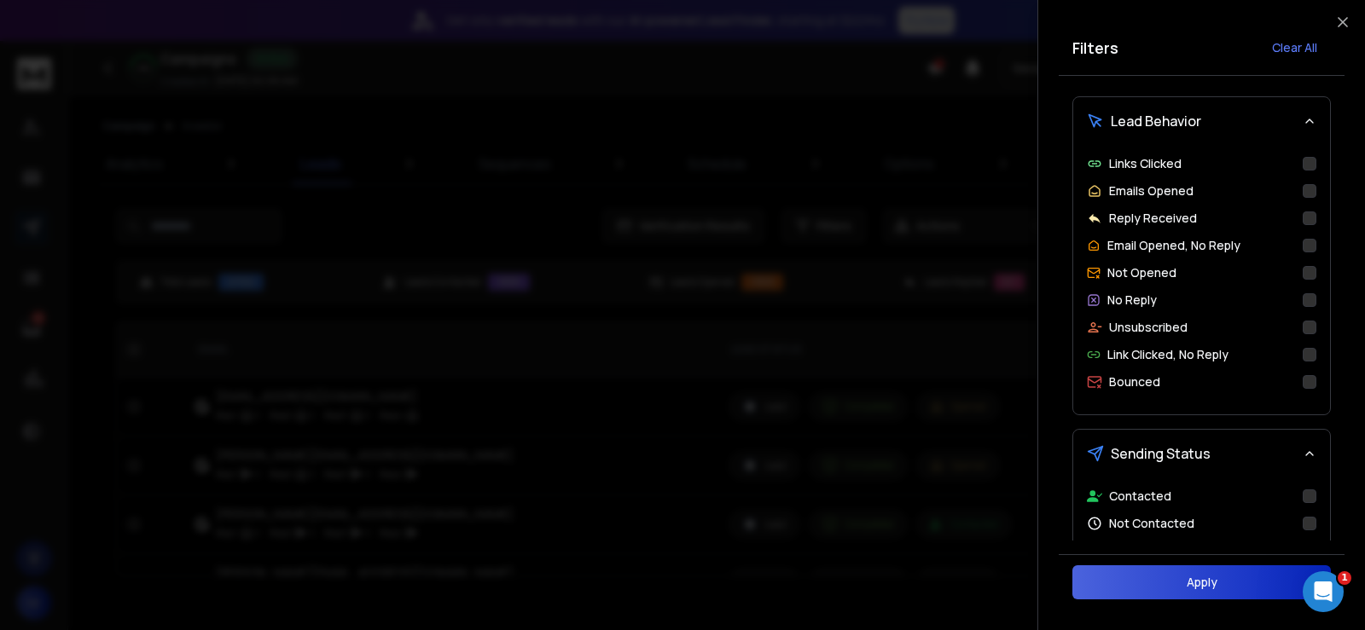
click at [1145, 525] on p "Not Contacted" at bounding box center [1151, 523] width 85 height 17
click at [1302, 525] on button "Not Contacted" at bounding box center [1309, 524] width 14 height 14
click at [1166, 580] on button "Apply" at bounding box center [1201, 582] width 258 height 34
